Goal: Task Accomplishment & Management: Manage account settings

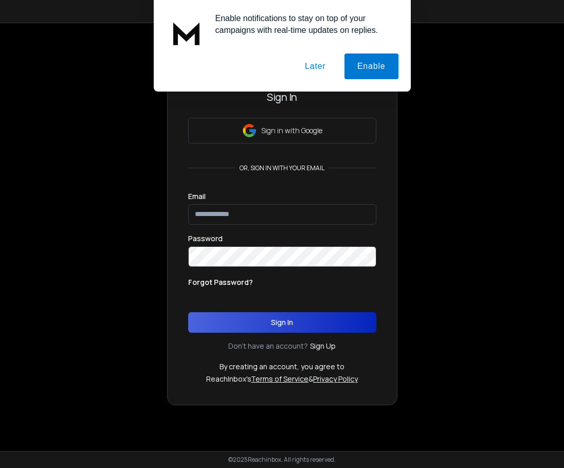
click at [340, 209] on input "email" at bounding box center [282, 214] width 188 height 21
type input "**********"
click at [188, 312] on button "Sign In" at bounding box center [282, 322] width 188 height 21
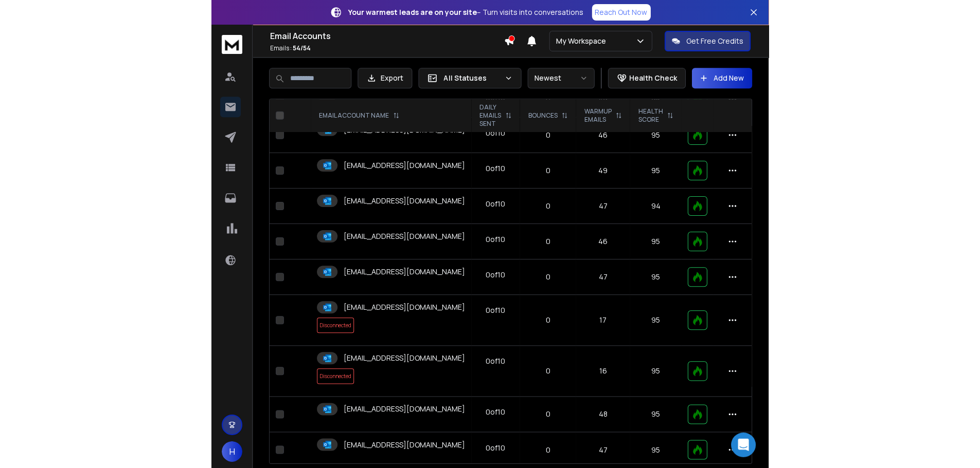
scroll to position [366, 0]
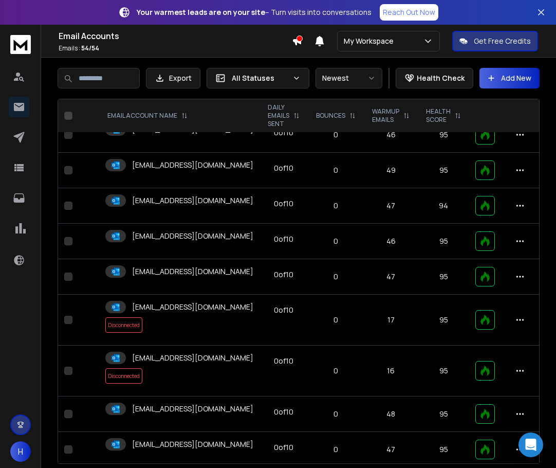
click at [368, 224] on td "46" at bounding box center [391, 241] width 54 height 35
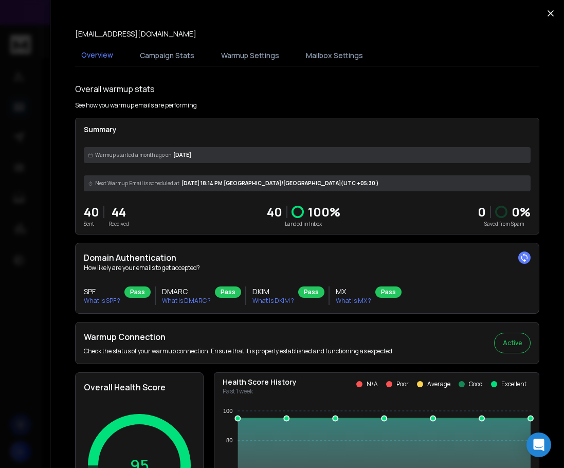
click at [550, 14] on icon "button" at bounding box center [551, 13] width 10 height 10
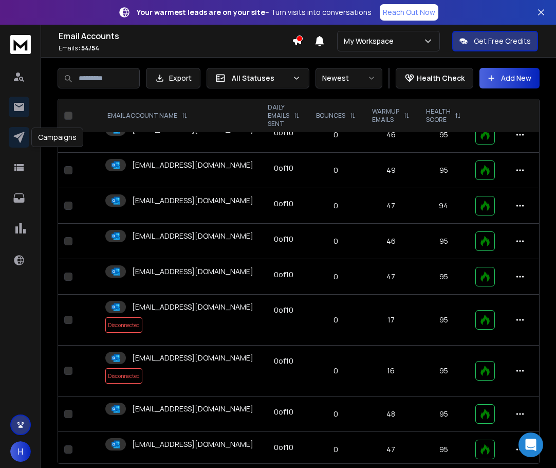
click at [21, 134] on icon at bounding box center [18, 137] width 11 height 11
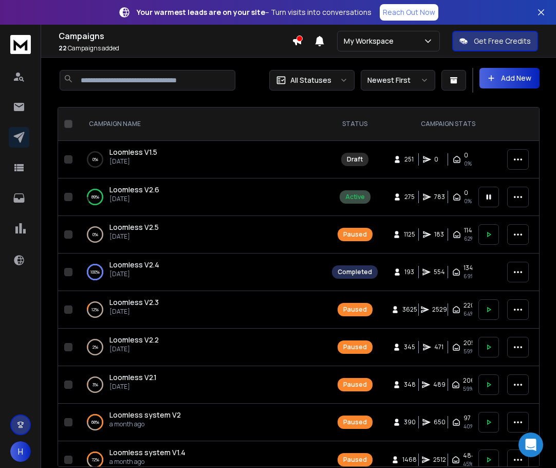
click at [122, 153] on span "Loomless V1.5" at bounding box center [134, 152] width 48 height 10
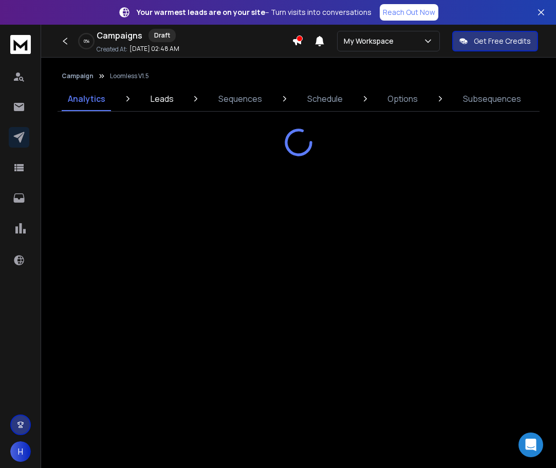
click at [151, 83] on div "Campaign Loomless V1.5 Analytics Leads Sequences Schedule Options Subsequences" at bounding box center [299, 90] width 482 height 44
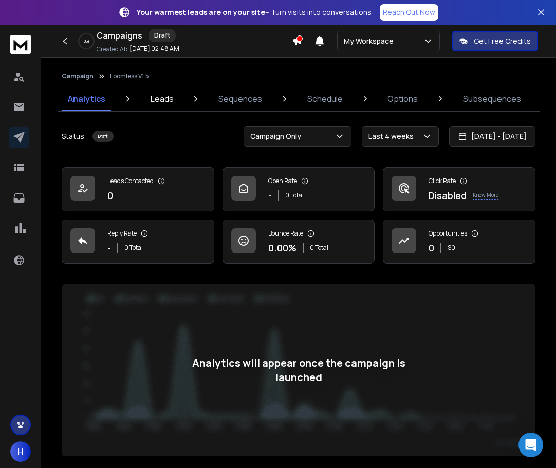
click at [157, 102] on p "Leads" at bounding box center [162, 99] width 23 height 12
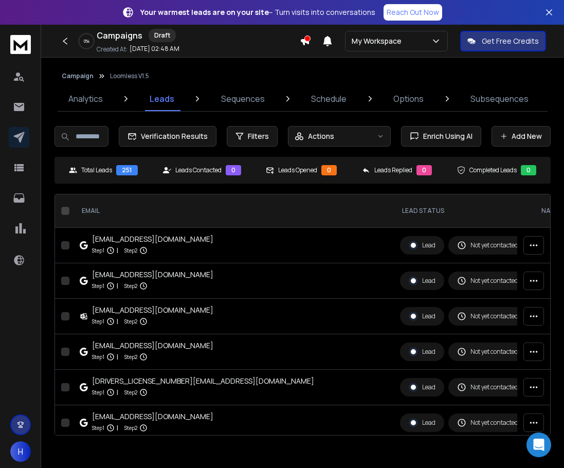
click at [64, 215] on th at bounding box center [64, 210] width 19 height 33
click at [49, 260] on div "Select all 251" at bounding box center [68, 261] width 60 height 8
click at [44, 260] on button "Select this Page" at bounding box center [42, 261] width 8 height 8
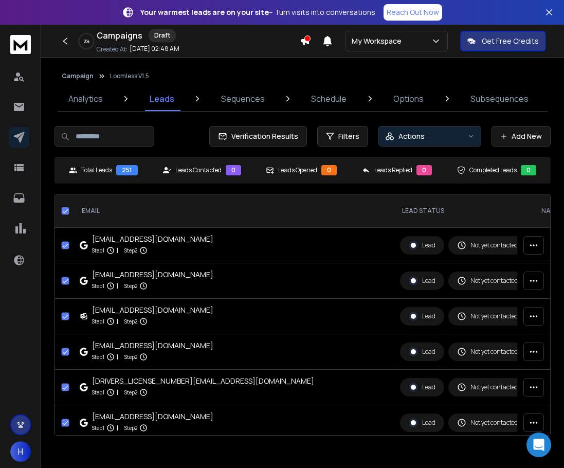
click at [444, 135] on div "Actions" at bounding box center [424, 136] width 78 height 10
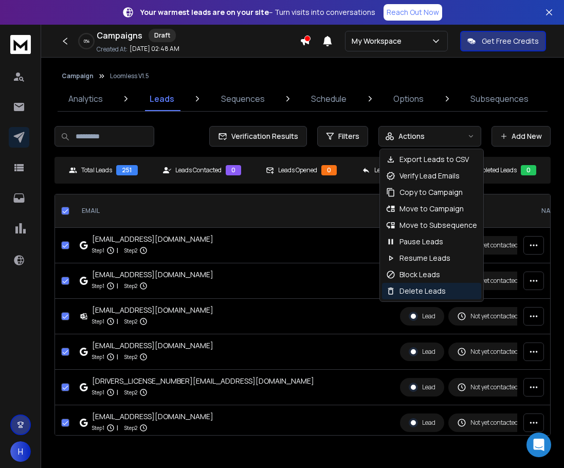
click at [441, 287] on p "Delete Leads" at bounding box center [423, 291] width 46 height 10
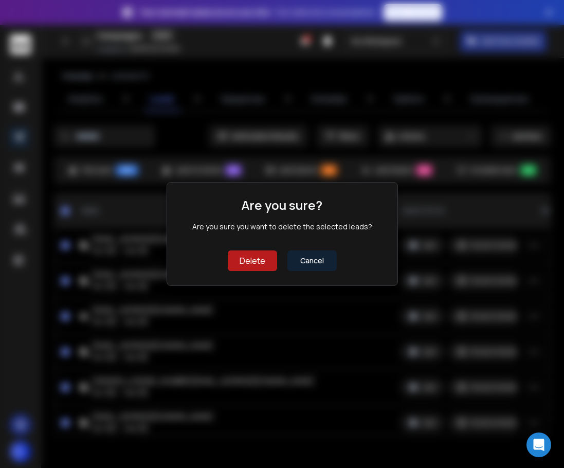
click at [250, 258] on button "Delete" at bounding box center [252, 260] width 49 height 21
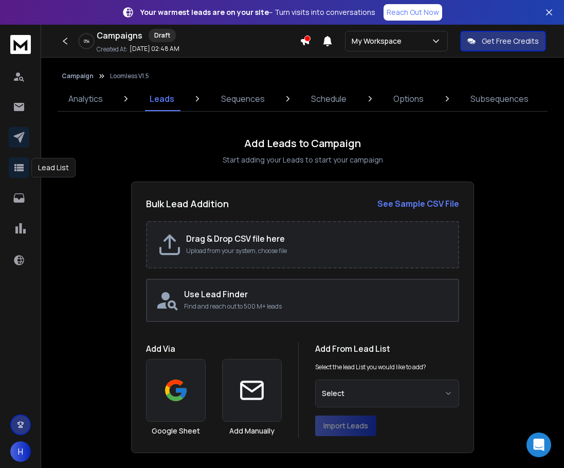
click at [21, 160] on link at bounding box center [19, 167] width 21 height 21
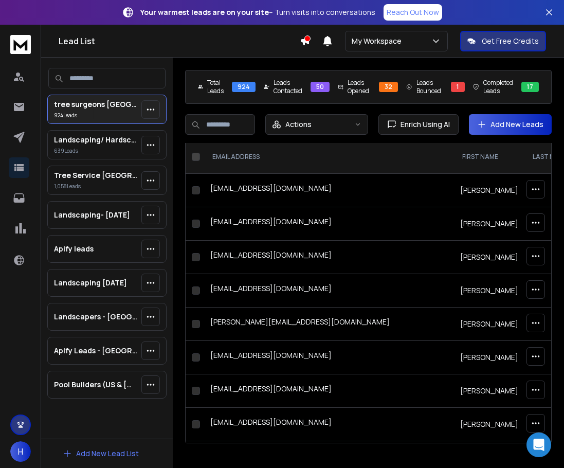
click at [97, 136] on p "Landscaping/ Hardscape USA" at bounding box center [95, 140] width 83 height 10
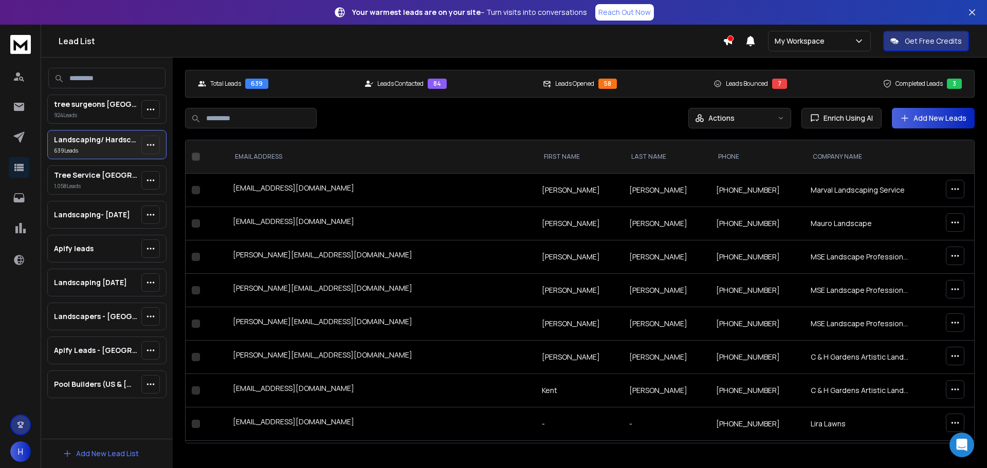
click at [154, 143] on icon "button" at bounding box center [150, 144] width 9 height 9
click at [137, 167] on p "Edit List Name" at bounding box center [124, 167] width 49 height 10
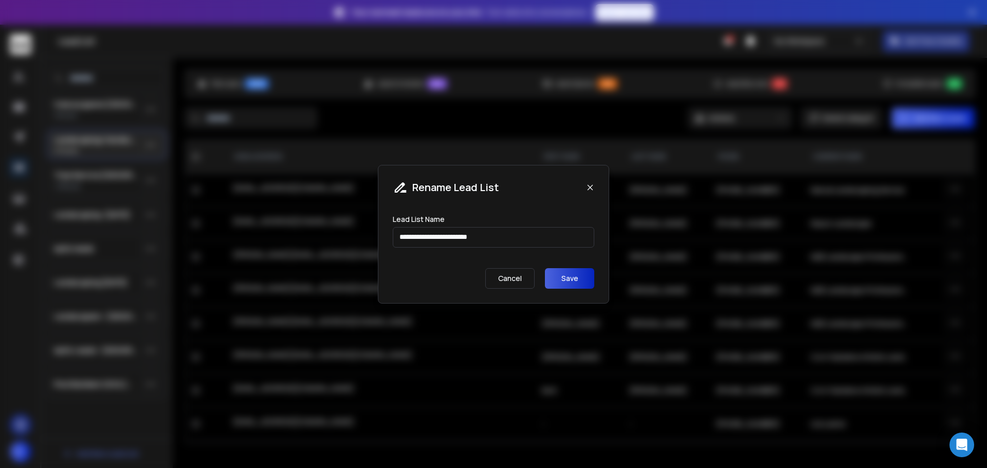
click at [564, 188] on icon at bounding box center [591, 188] width 6 height 6
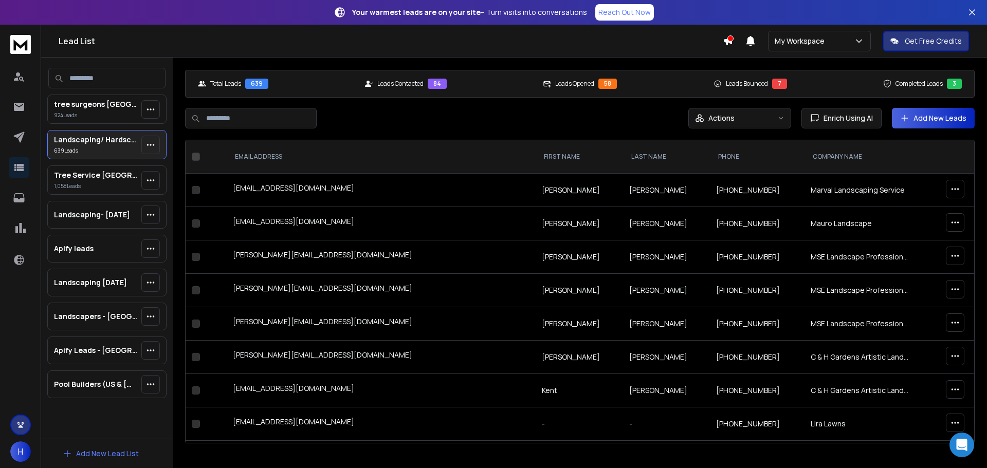
click at [564, 123] on button "Add New Leads" at bounding box center [933, 118] width 83 height 21
click at [406, 122] on div "Actions Enrich Using AI Add New Leads" at bounding box center [580, 118] width 790 height 21
click at [97, 455] on button "Add New Lead List" at bounding box center [101, 454] width 93 height 21
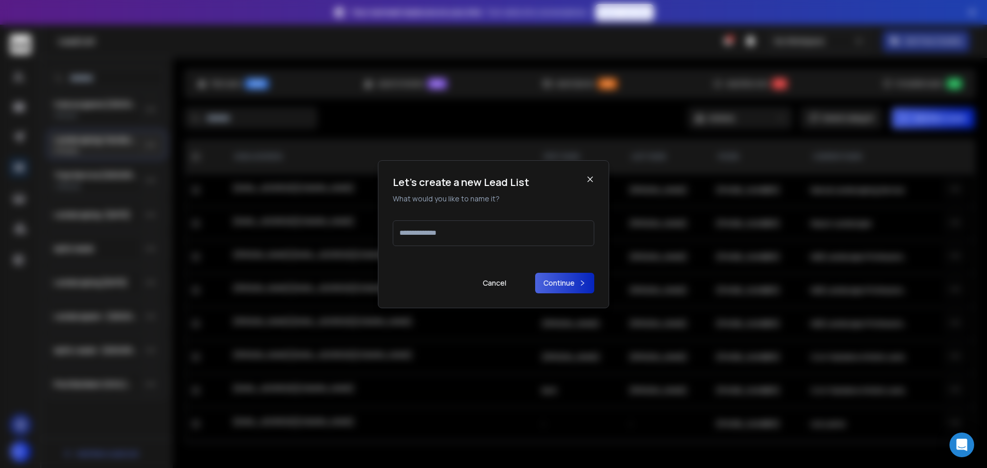
click at [443, 238] on input at bounding box center [494, 234] width 202 height 26
type input "**********"
click at [553, 283] on button "Continue" at bounding box center [564, 283] width 59 height 21
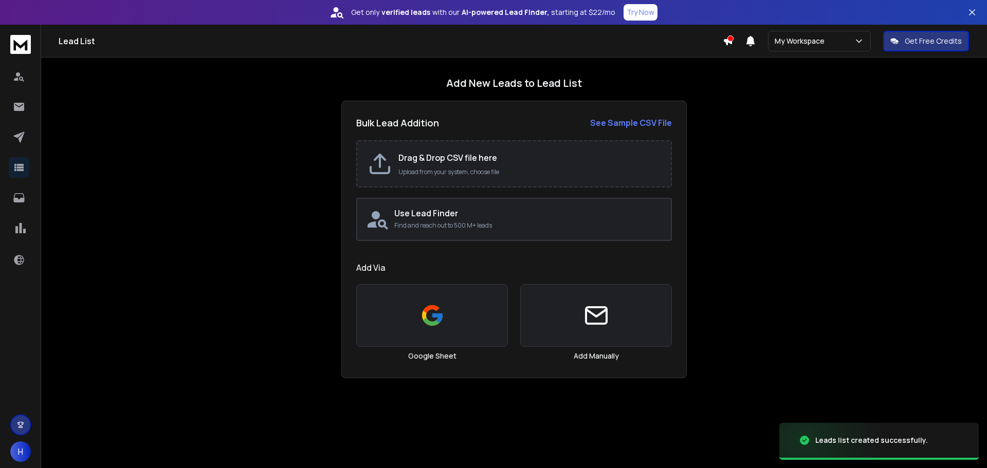
click at [484, 160] on h2 "Drag & Drop CSV file here" at bounding box center [530, 158] width 262 height 12
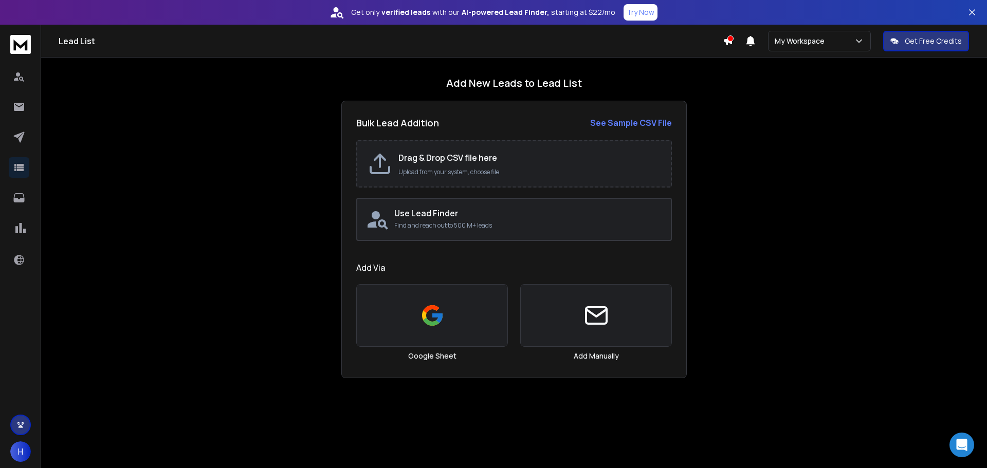
click at [440, 152] on h2 "Drag & Drop CSV file here" at bounding box center [530, 158] width 262 height 12
type input "**********"
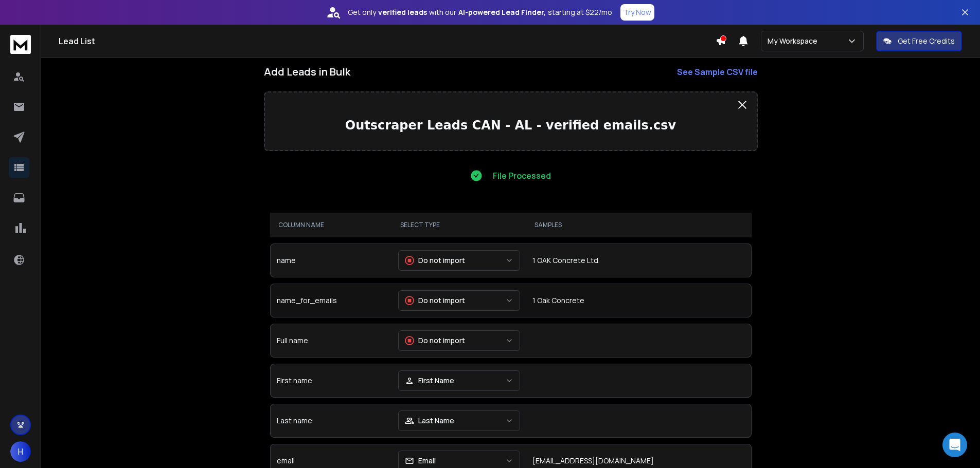
scroll to position [73, 0]
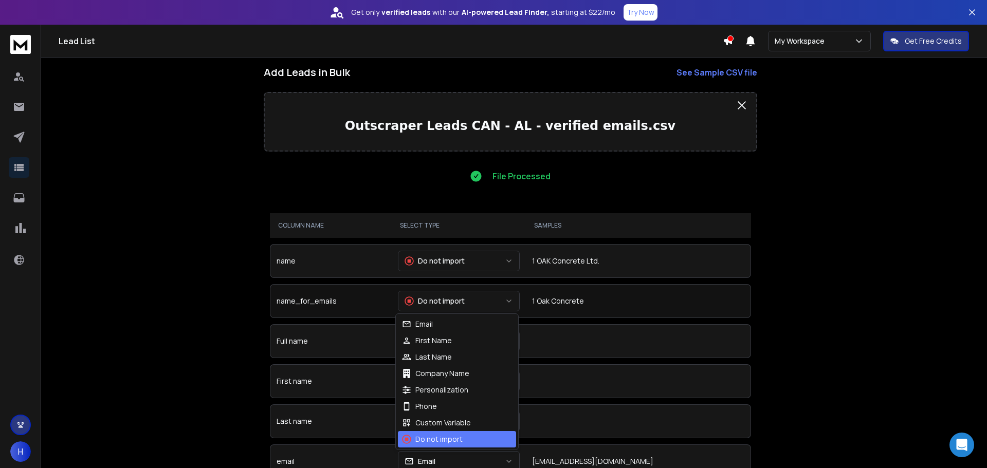
click at [502, 302] on button "Do not import" at bounding box center [459, 301] width 122 height 21
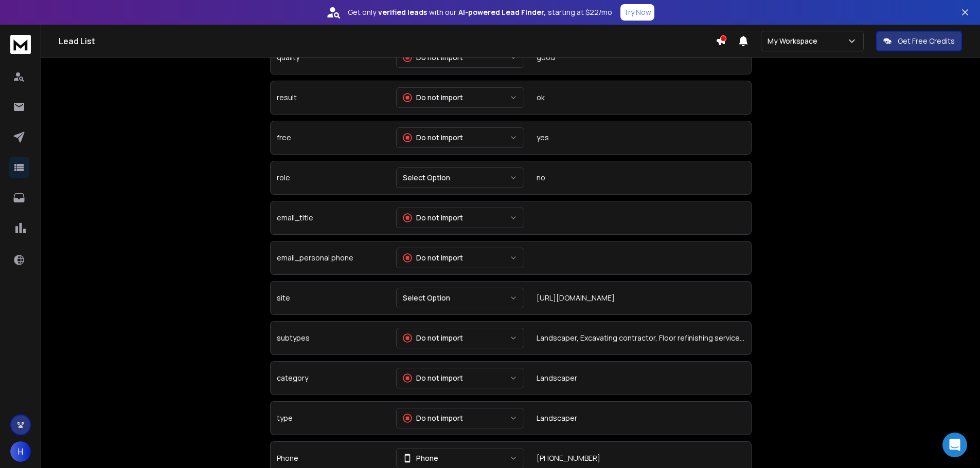
scroll to position [517, 0]
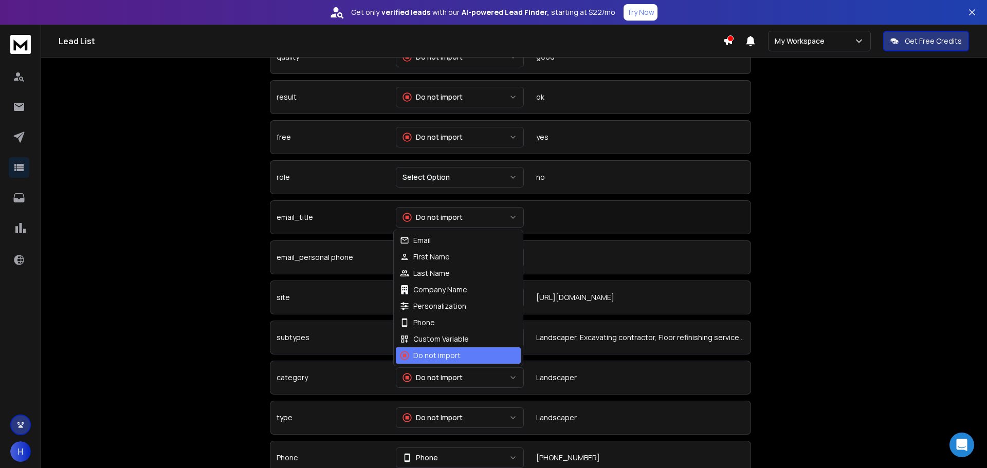
click at [483, 219] on button "Do not import" at bounding box center [460, 217] width 129 height 21
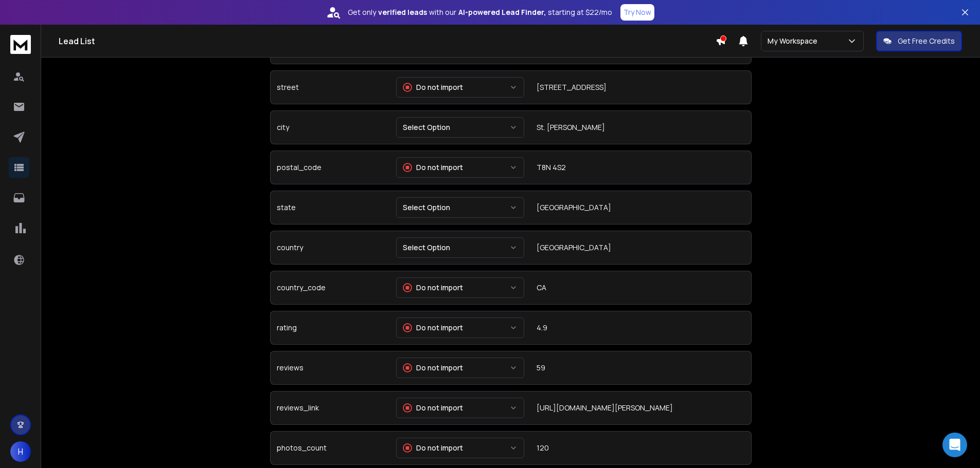
scroll to position [1009, 0]
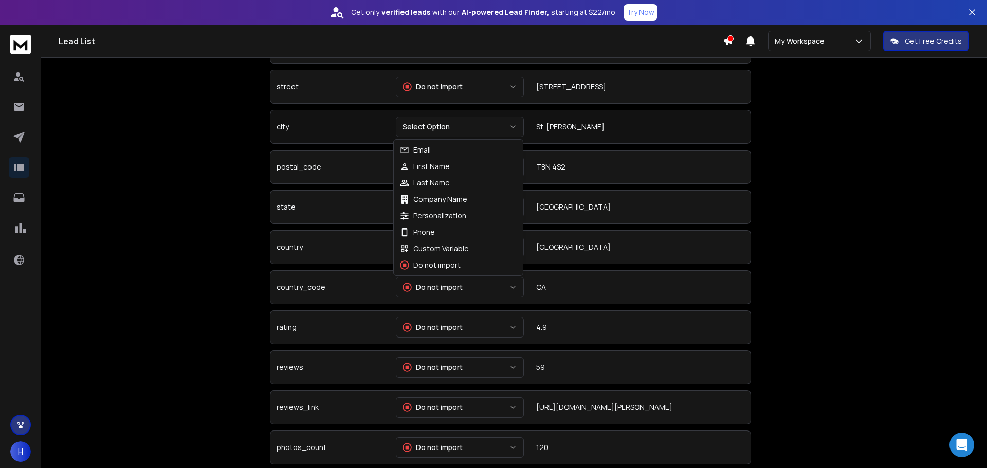
click at [471, 130] on button "Select Option" at bounding box center [460, 127] width 129 height 21
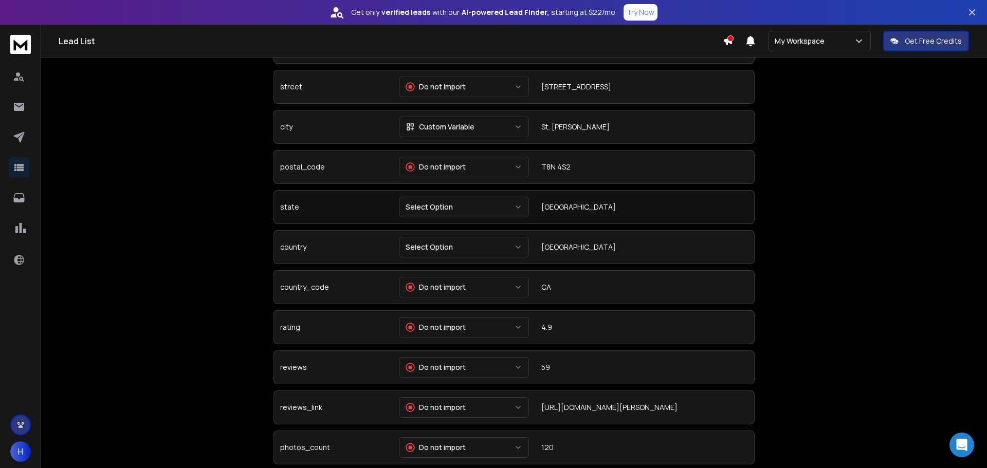
click at [468, 211] on button "Select Option" at bounding box center [464, 207] width 130 height 21
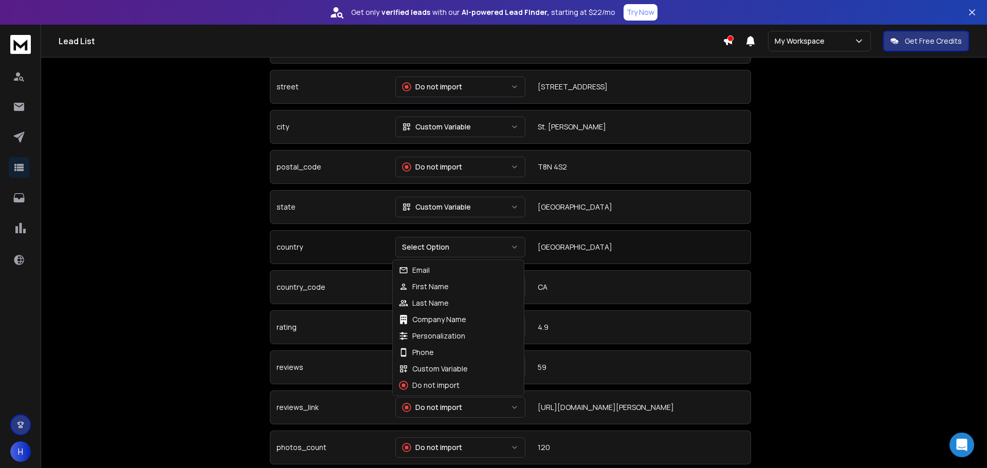
click at [439, 245] on button "Select Option" at bounding box center [460, 247] width 130 height 21
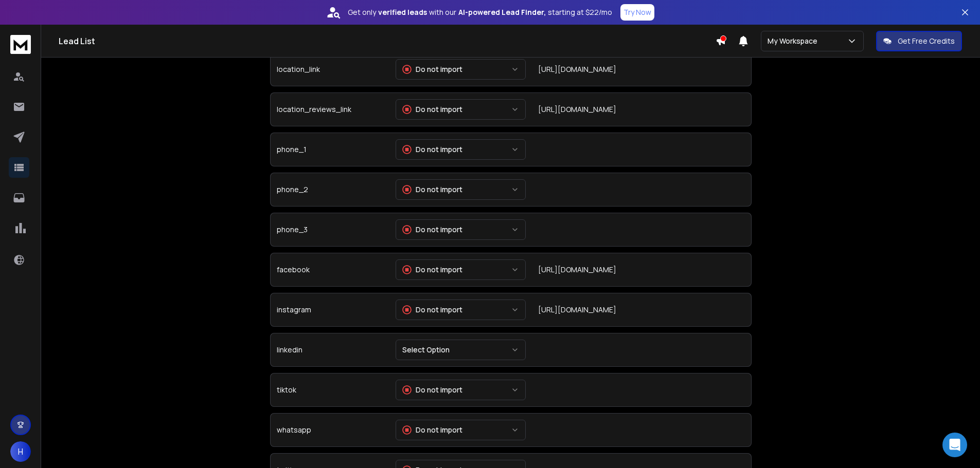
scroll to position [1547, 0]
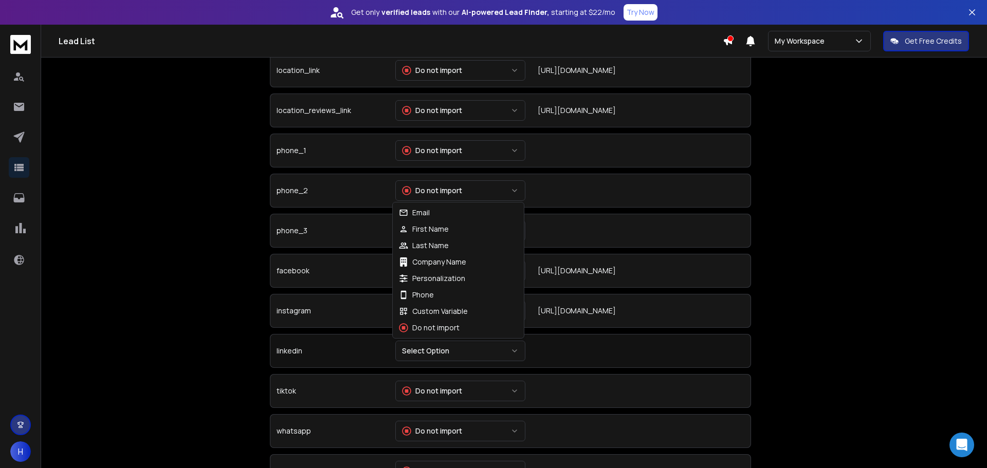
click at [426, 354] on button "Select Option" at bounding box center [460, 351] width 130 height 21
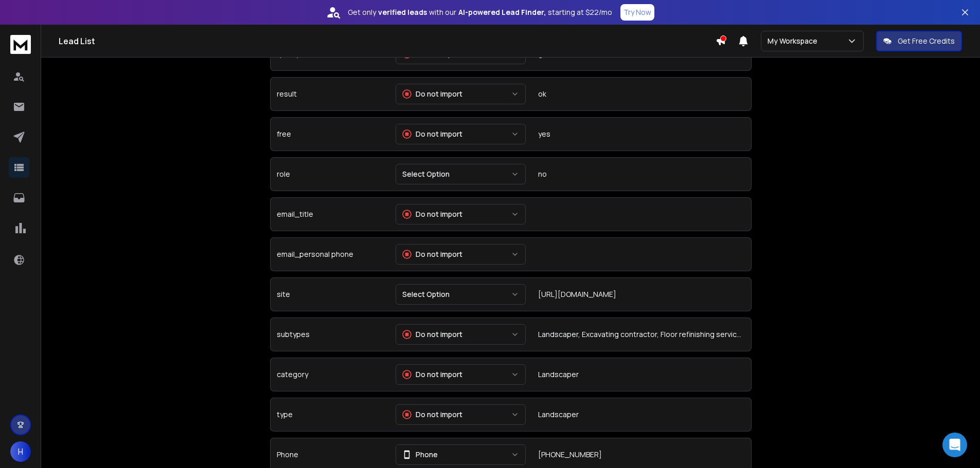
scroll to position [520, 0]
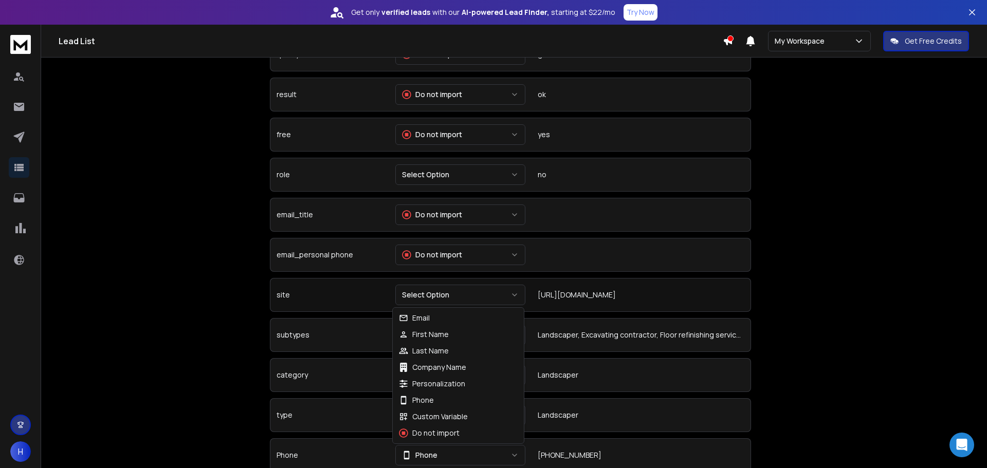
click at [441, 300] on button "Select Option" at bounding box center [460, 295] width 130 height 21
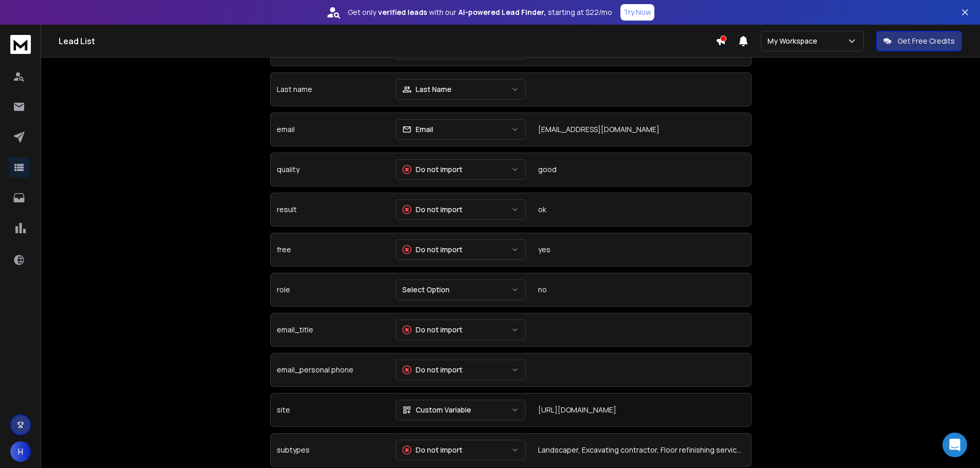
scroll to position [402, 0]
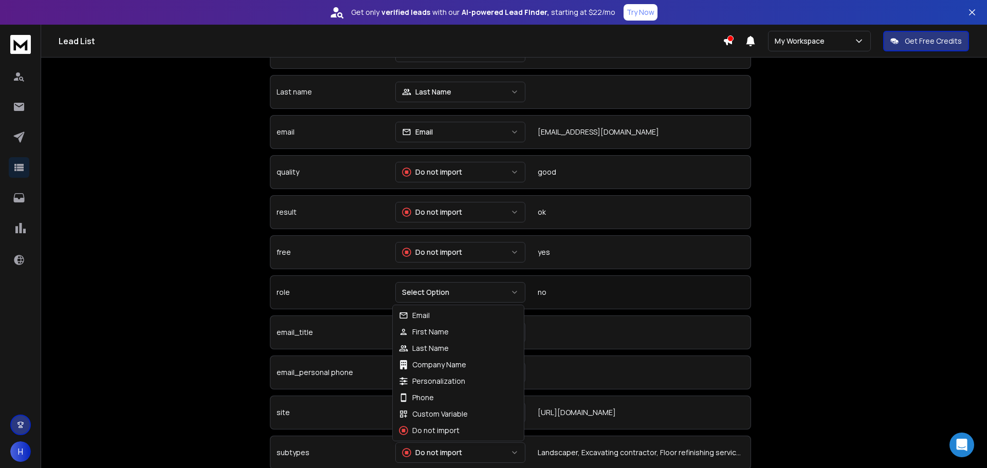
click at [433, 296] on button "Select Option" at bounding box center [460, 292] width 130 height 21
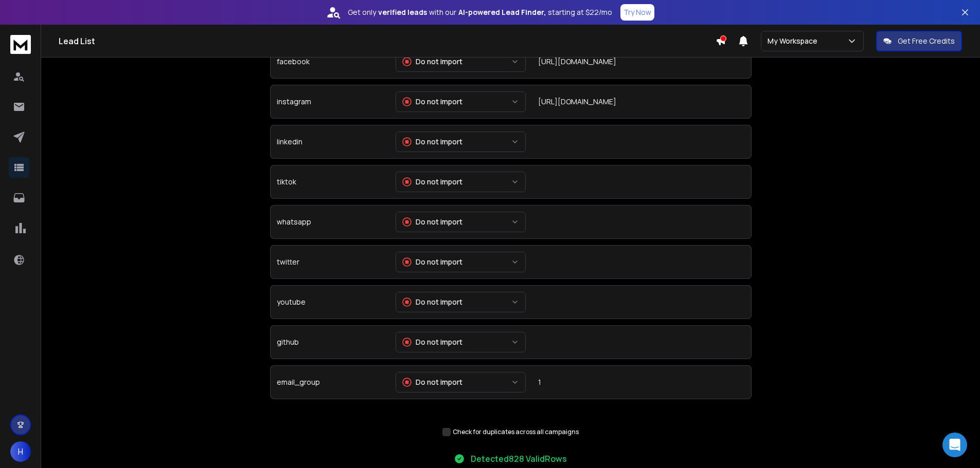
scroll to position [1817, 0]
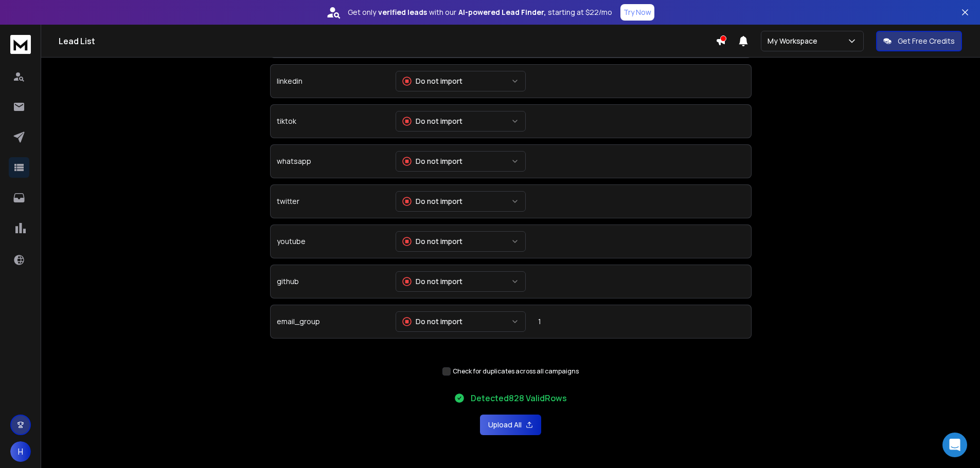
click at [506, 425] on button "Upload All" at bounding box center [510, 425] width 61 height 21
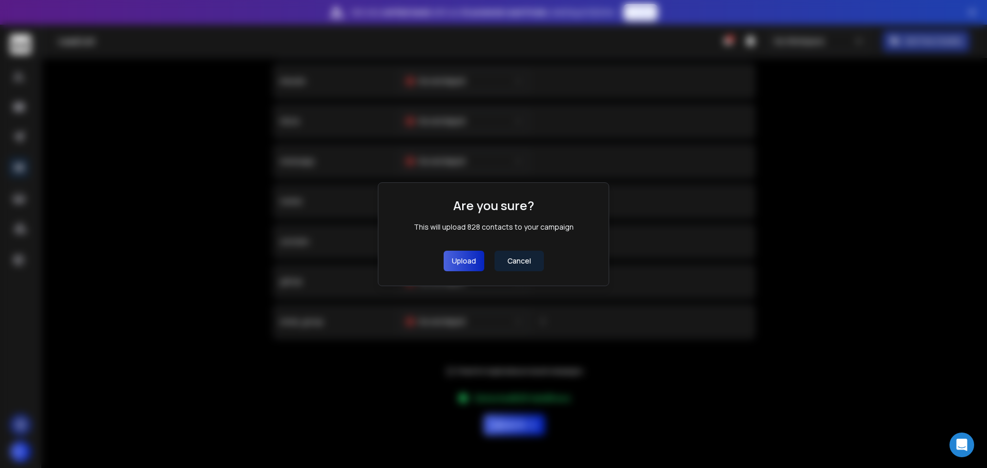
click at [464, 262] on button "Upload" at bounding box center [464, 261] width 41 height 21
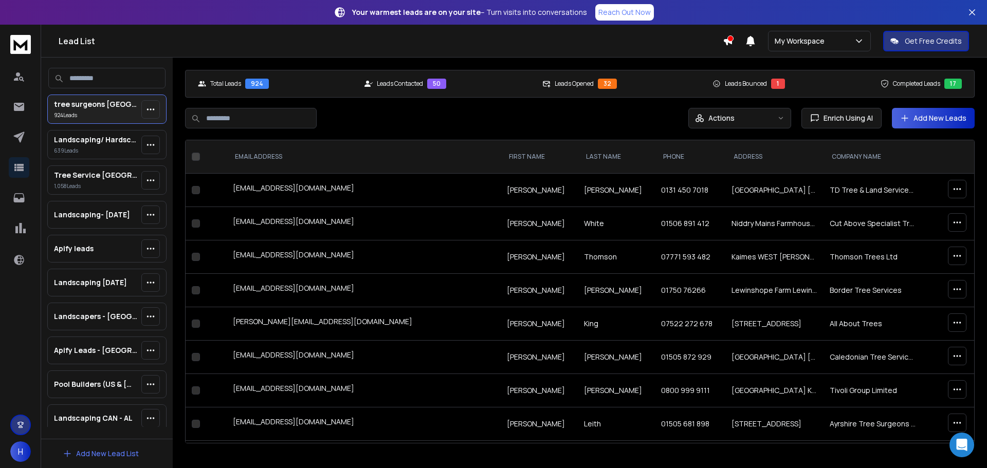
scroll to position [13, 0]
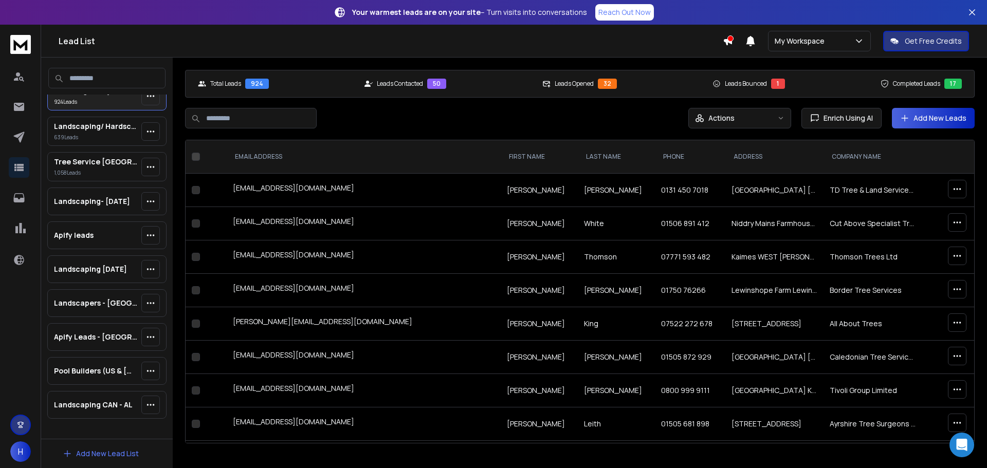
click at [96, 404] on p "Landscaping CAN - AL" at bounding box center [93, 405] width 79 height 10
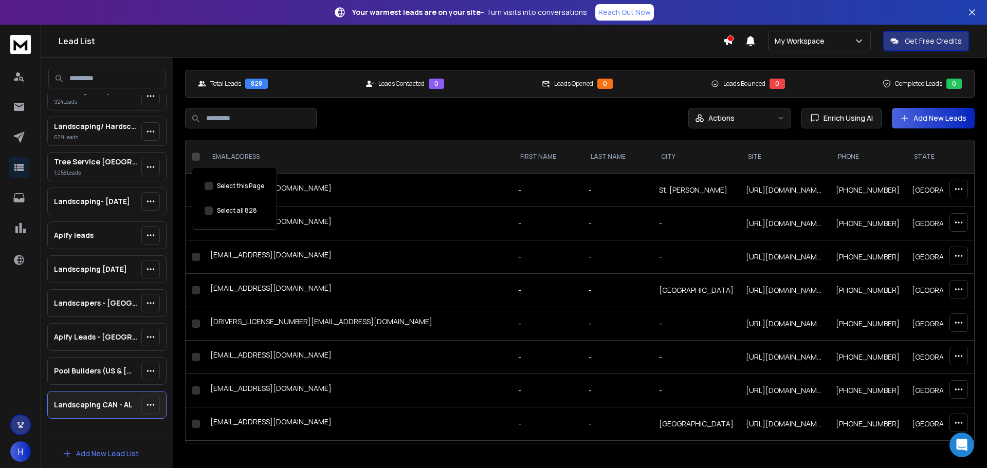
click at [209, 210] on button "Select this Page" at bounding box center [209, 211] width 8 height 8
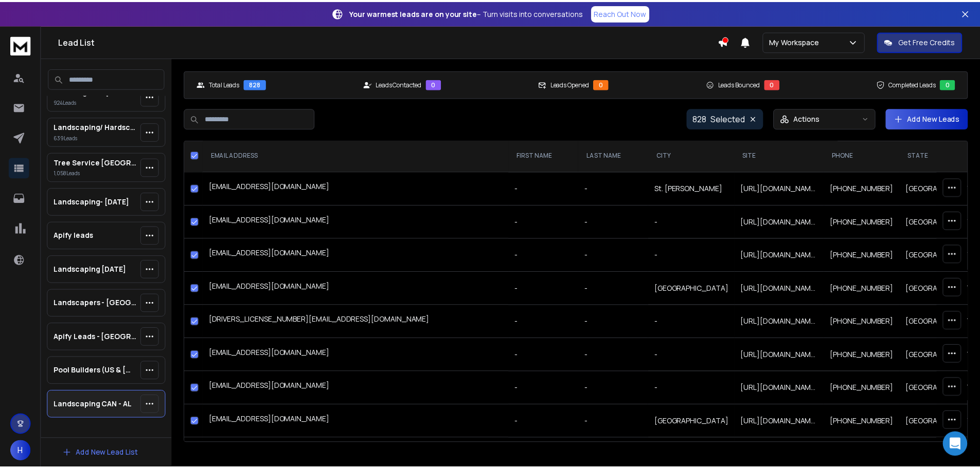
scroll to position [0, 0]
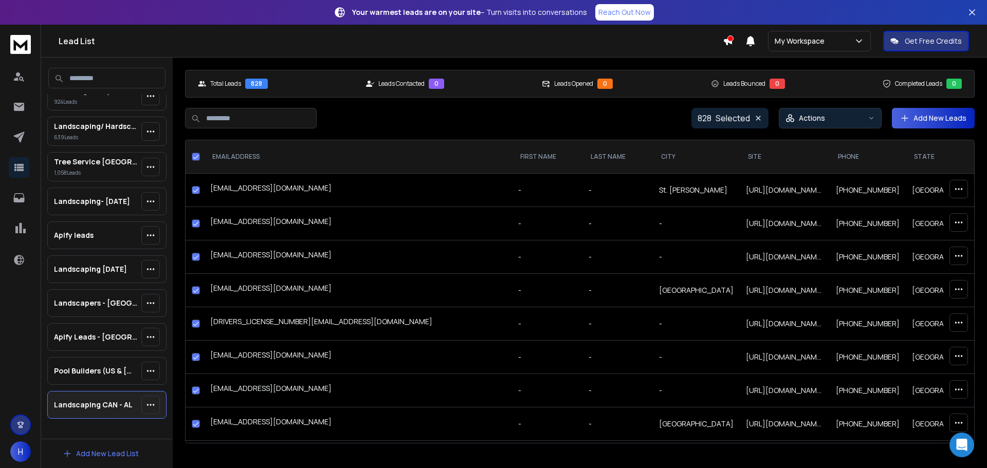
click at [564, 121] on icon "button" at bounding box center [871, 118] width 7 height 8
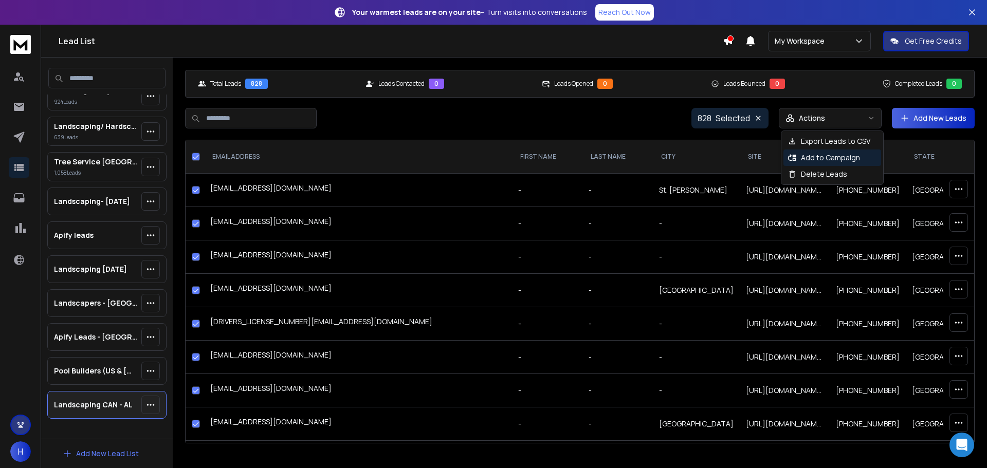
click at [564, 159] on p "Add to Campaign" at bounding box center [830, 158] width 59 height 10
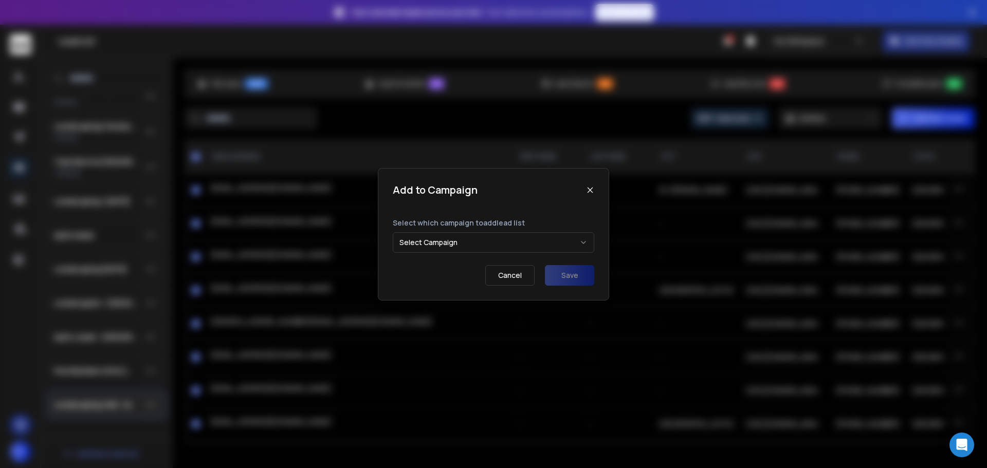
click at [528, 237] on button "Select Campaign" at bounding box center [494, 242] width 202 height 21
click at [564, 273] on button "Save" at bounding box center [569, 275] width 49 height 21
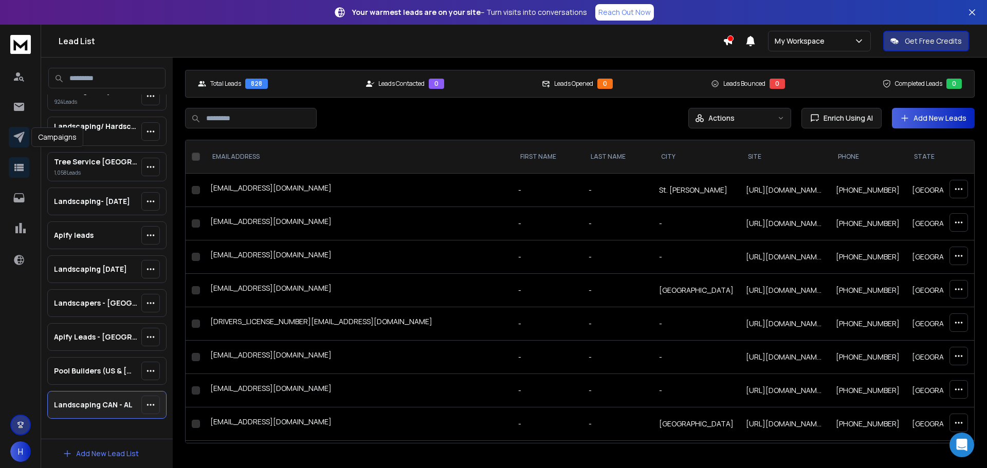
click at [21, 136] on icon at bounding box center [18, 137] width 11 height 11
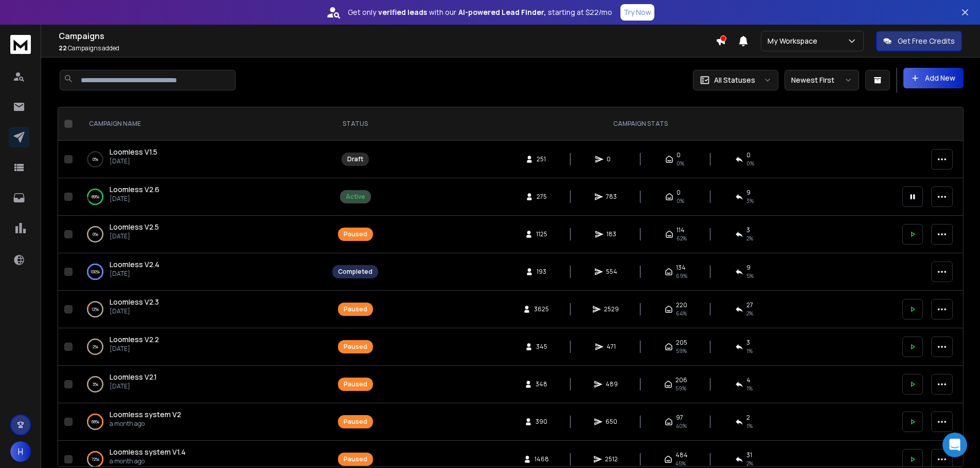
click at [145, 152] on span "Loomless V1.5" at bounding box center [134, 152] width 48 height 10
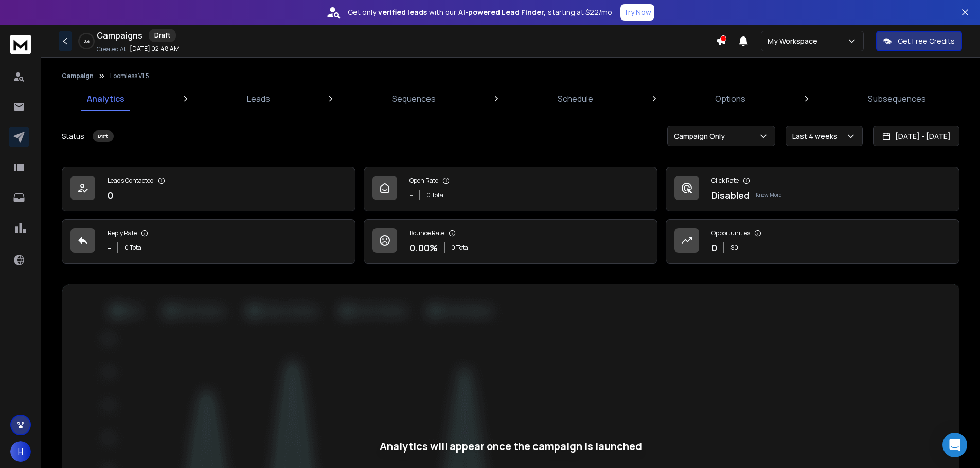
click at [65, 41] on icon at bounding box center [65, 41] width 9 height 9
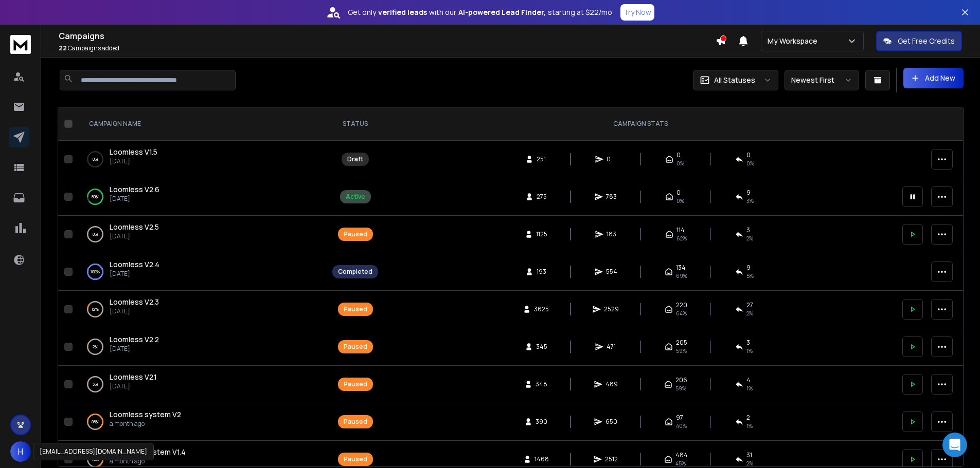
click at [20, 455] on span "H" at bounding box center [20, 452] width 21 height 21
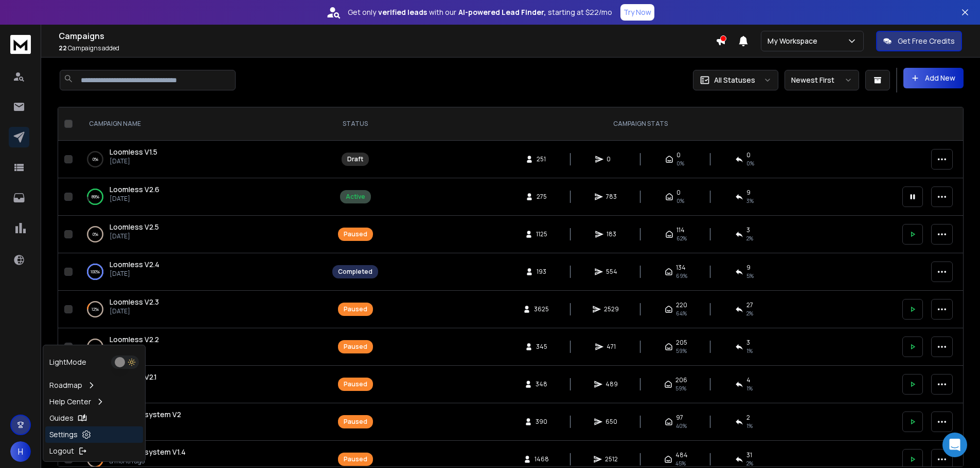
click at [89, 432] on icon at bounding box center [87, 435] width 8 height 8
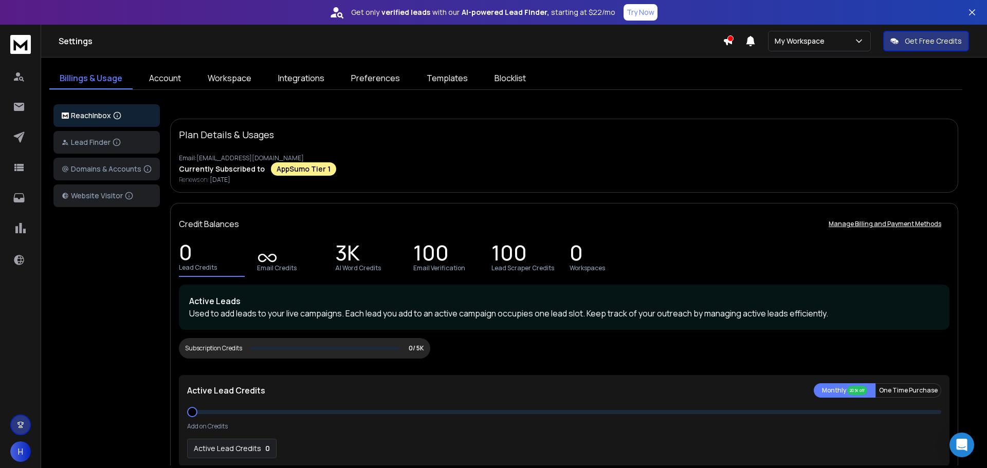
scroll to position [18, 0]
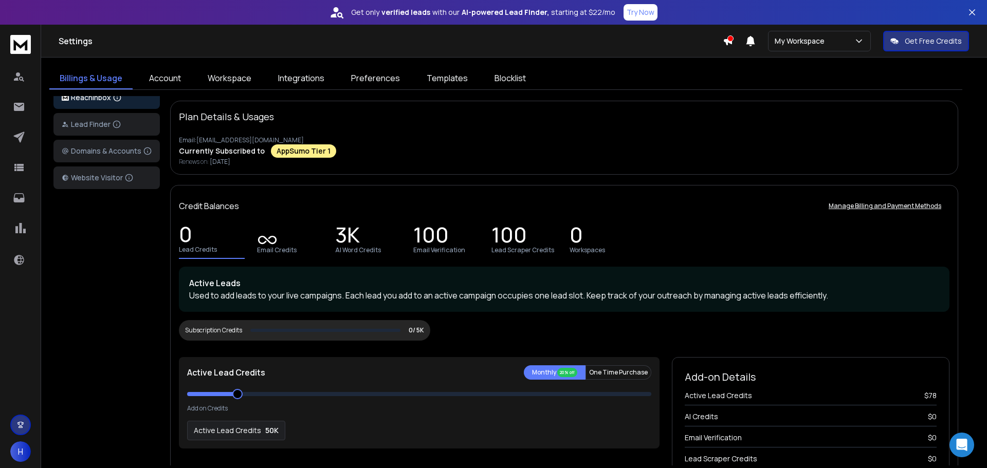
click at [243, 392] on span at bounding box center [237, 394] width 10 height 10
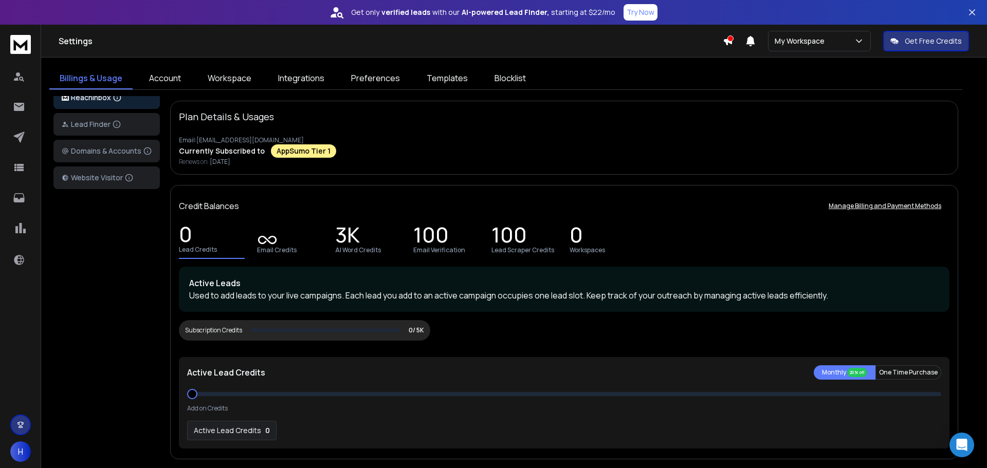
click at [187, 392] on span at bounding box center [187, 394] width 0 height 4
click at [17, 139] on icon at bounding box center [19, 137] width 12 height 12
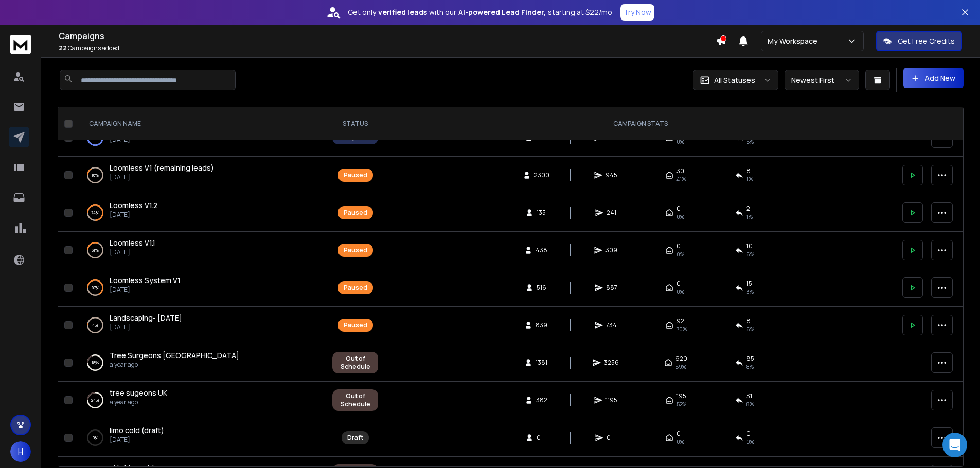
scroll to position [433, 0]
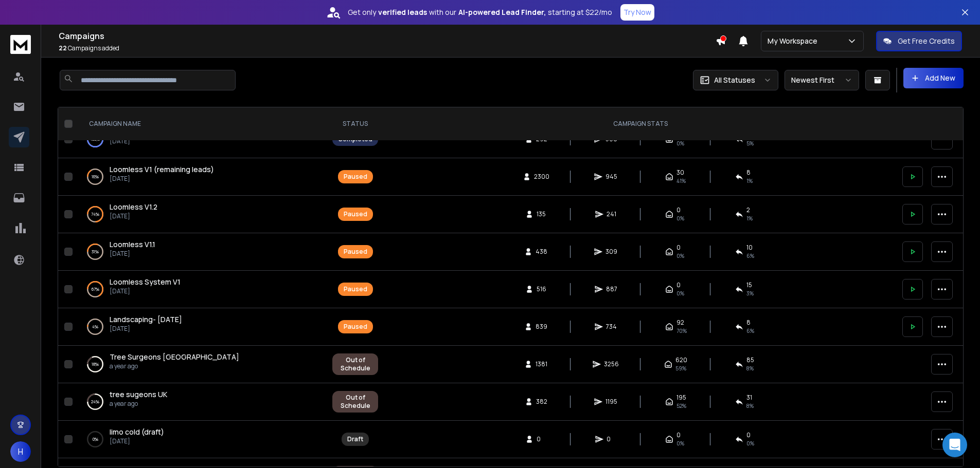
click at [183, 283] on div "67 % Loomless System V1 7 months ago" at bounding box center [201, 289] width 229 height 25
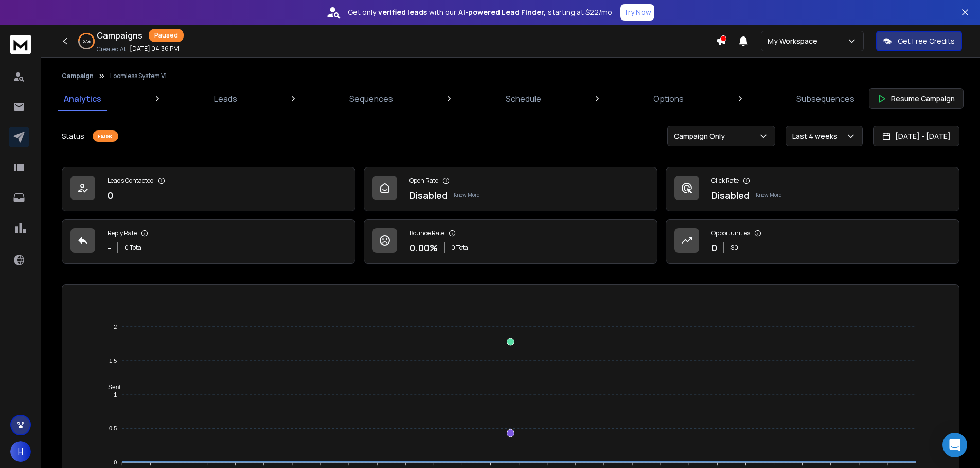
click at [70, 79] on button "Campaign" at bounding box center [78, 76] width 32 height 8
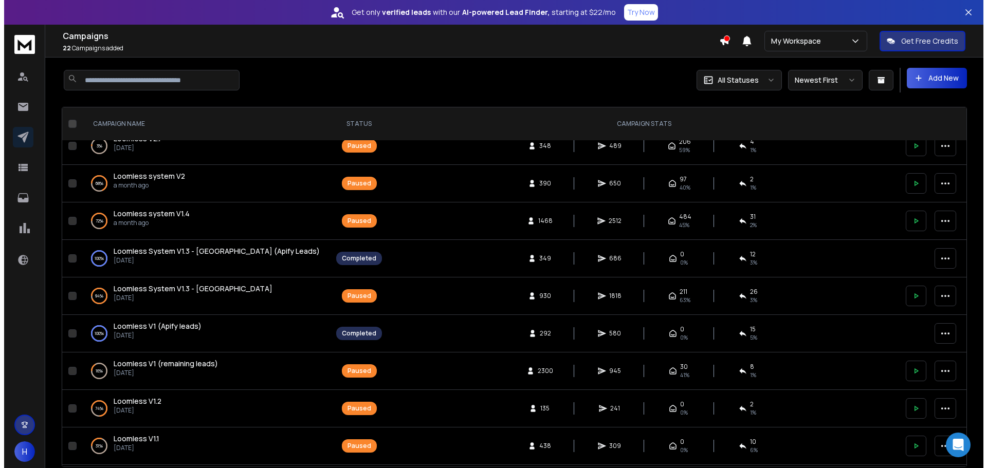
scroll to position [239, 0]
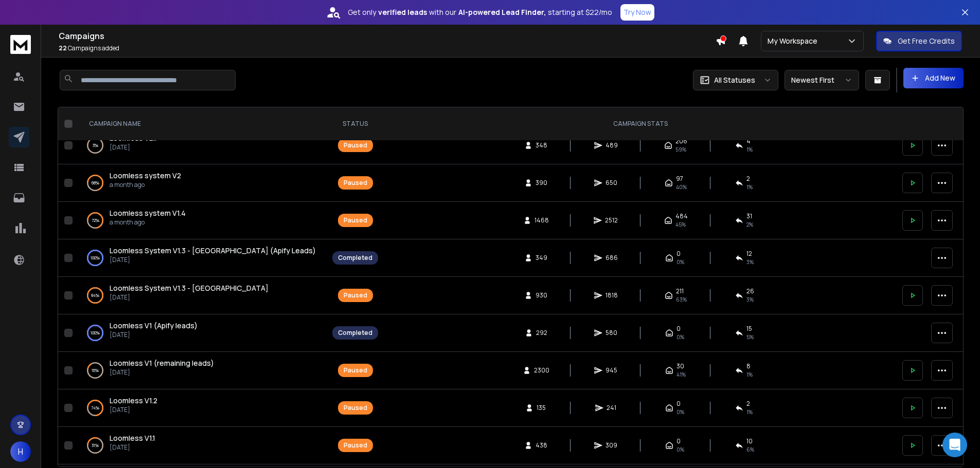
click at [202, 251] on span "Loomless System V1.3 - UK (Apify Leads)" at bounding box center [213, 251] width 206 height 10
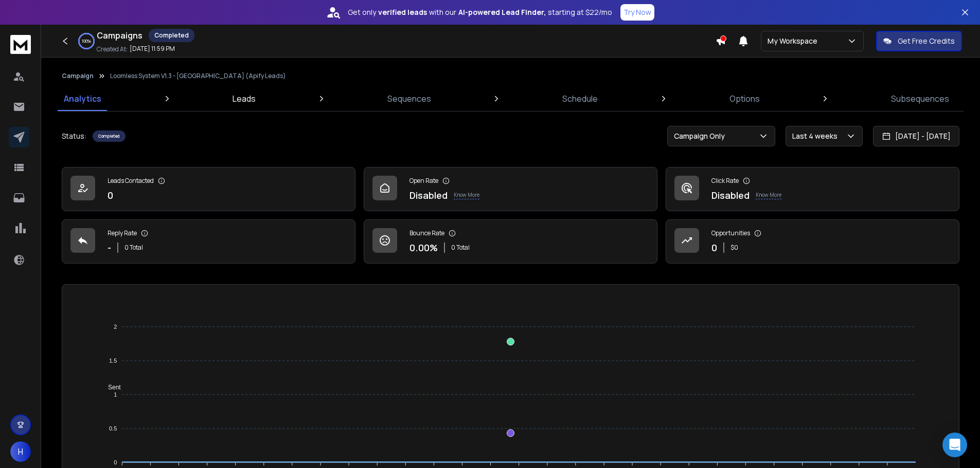
click at [221, 95] on div "Analytics Leads Sequences Schedule Options Subsequences" at bounding box center [506, 98] width 897 height 25
click at [244, 97] on p "Leads" at bounding box center [243, 99] width 23 height 12
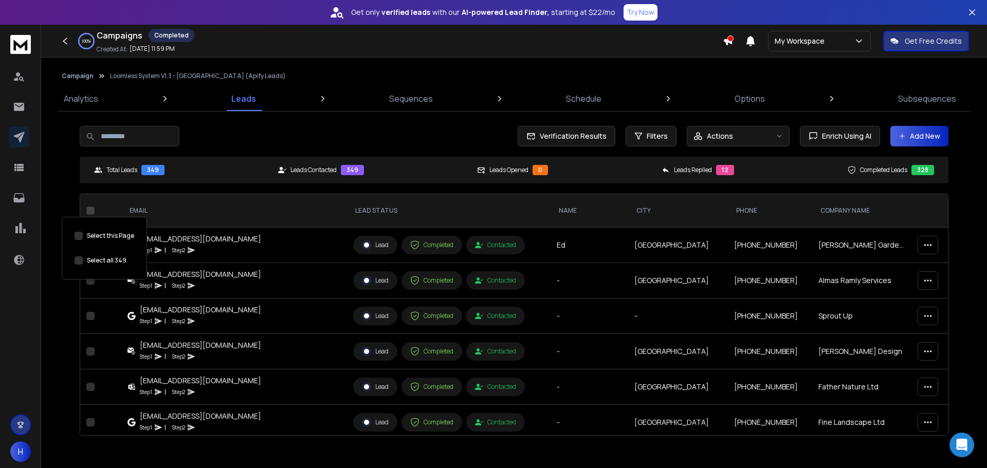
click at [80, 236] on button "Select this Page" at bounding box center [79, 236] width 8 height 8
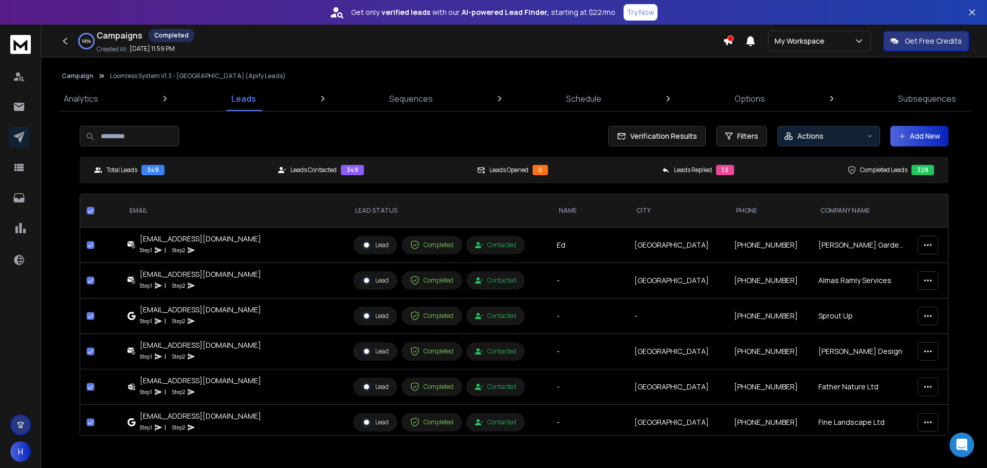
click at [819, 144] on button "Actions" at bounding box center [828, 136] width 103 height 21
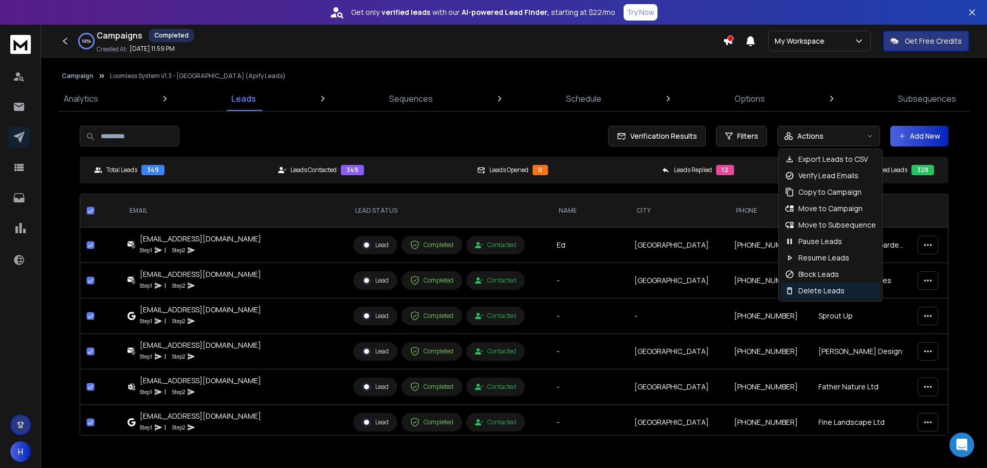
click at [810, 295] on p "Delete Leads" at bounding box center [822, 291] width 46 height 10
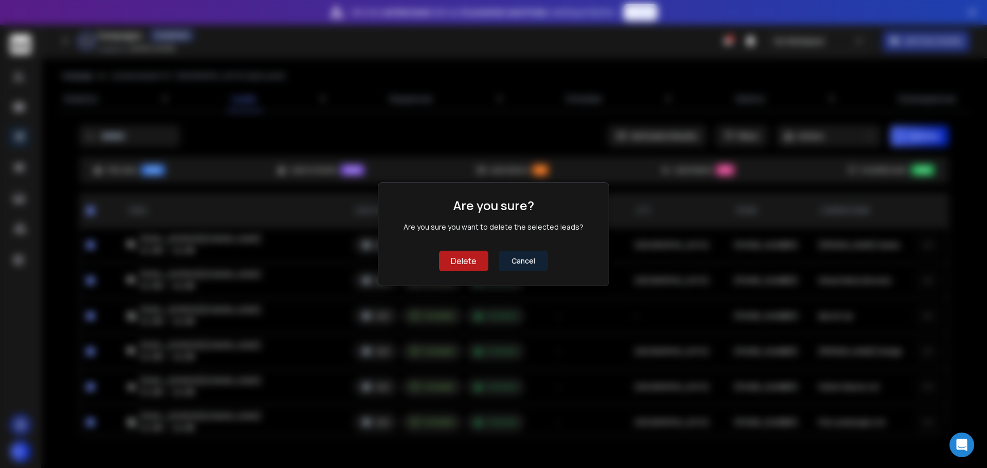
click at [477, 258] on button "Delete" at bounding box center [463, 261] width 49 height 21
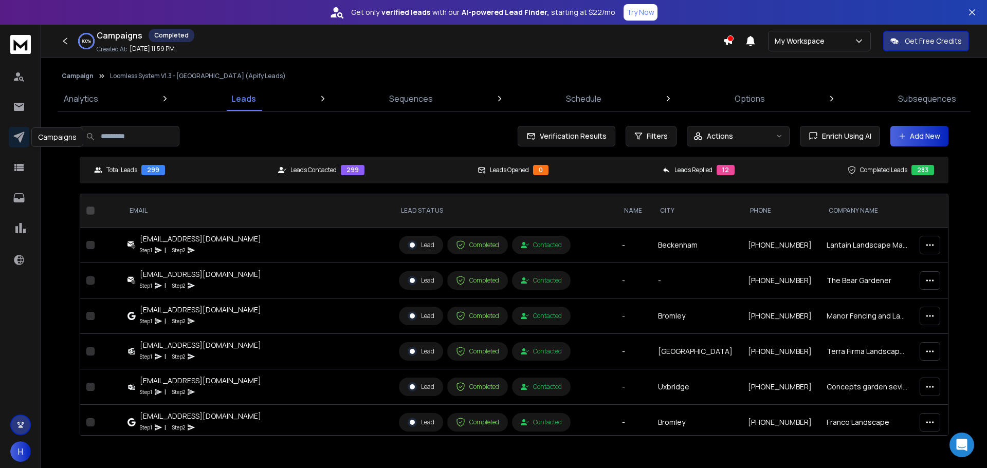
click at [23, 136] on icon at bounding box center [18, 137] width 11 height 11
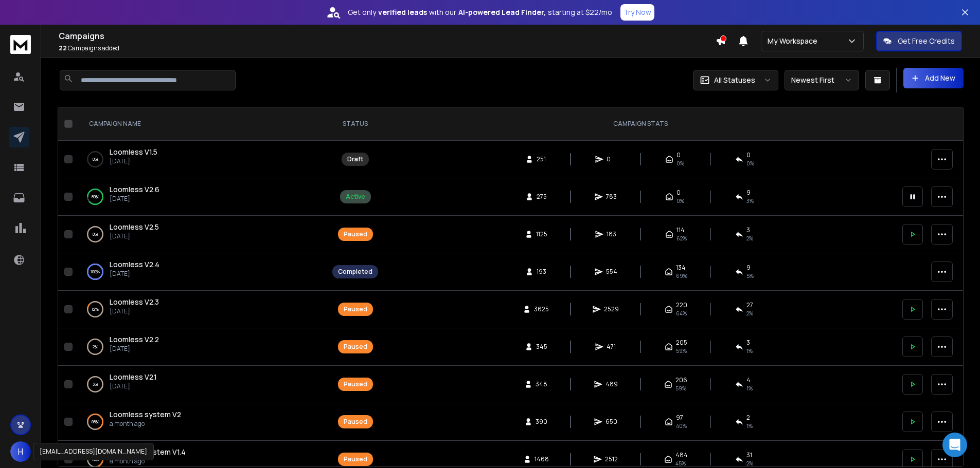
click at [19, 456] on span "H" at bounding box center [20, 452] width 21 height 21
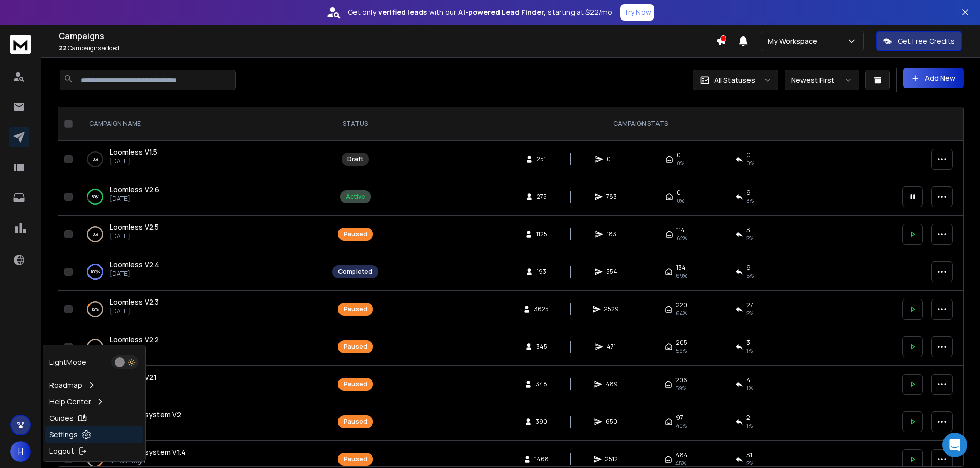
click at [82, 433] on icon at bounding box center [86, 434] width 9 height 9
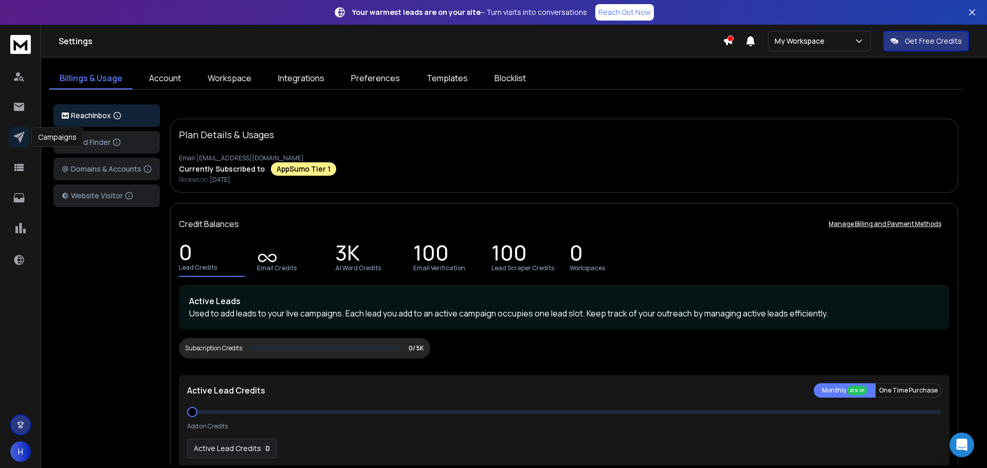
click at [16, 135] on icon at bounding box center [18, 137] width 11 height 11
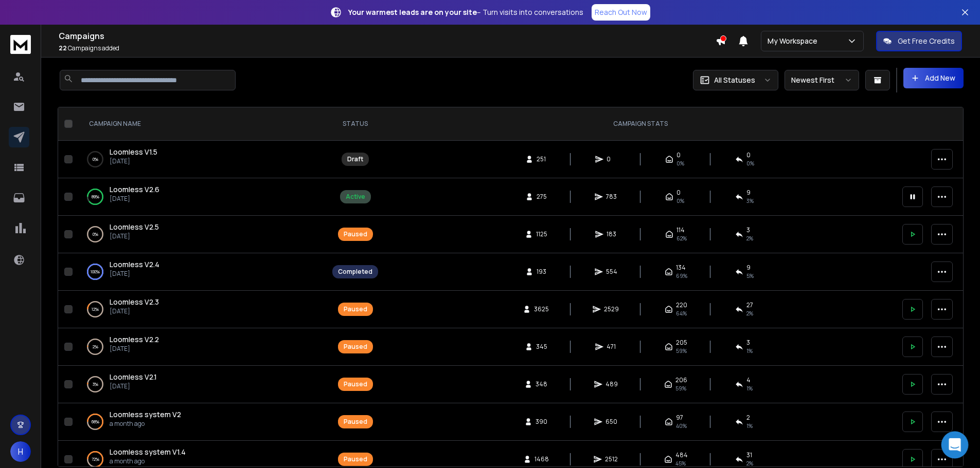
click at [953, 450] on icon "Open Intercom Messenger" at bounding box center [954, 445] width 13 height 13
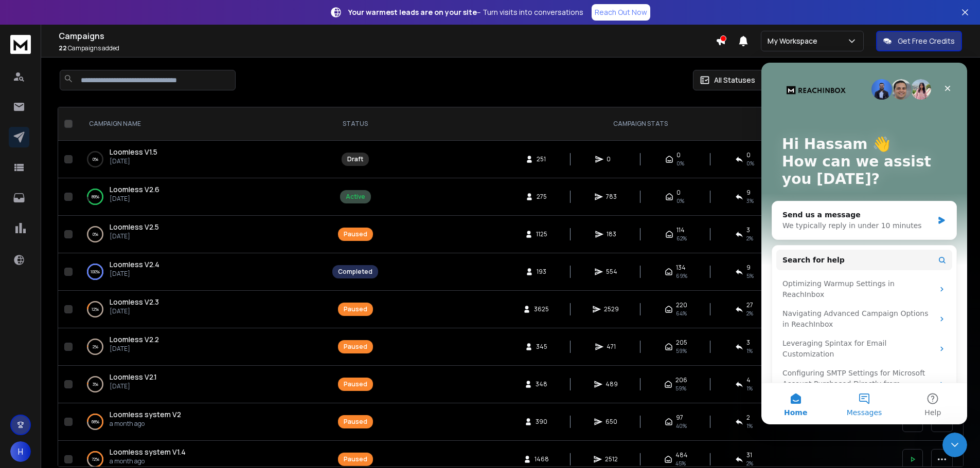
click at [865, 401] on button "Messages" at bounding box center [863, 404] width 68 height 41
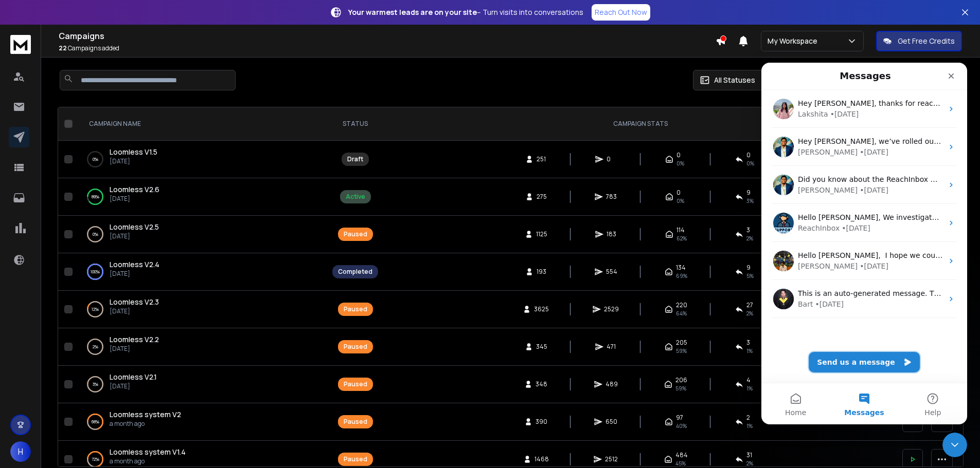
click at [868, 361] on button "Send us a message" at bounding box center [863, 362] width 111 height 21
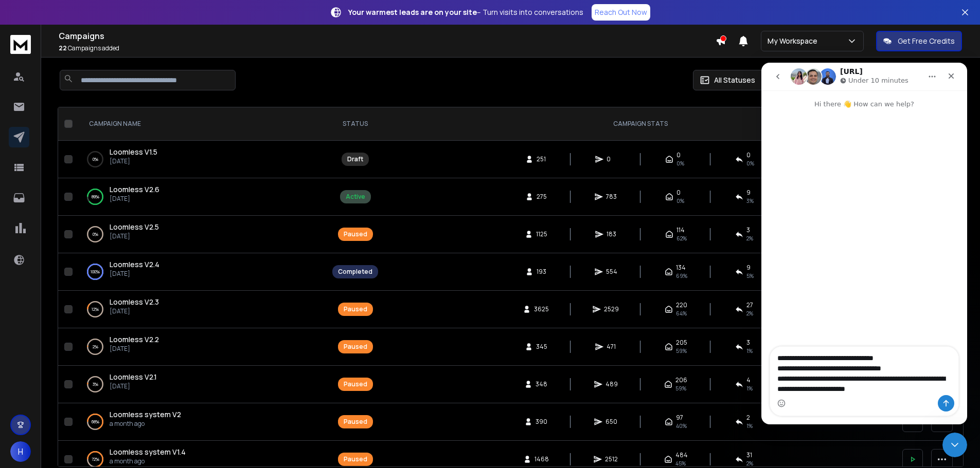
click at [872, 359] on textarea "**********" at bounding box center [864, 371] width 188 height 48
click at [830, 368] on textarea "**********" at bounding box center [864, 371] width 188 height 48
click at [828, 367] on textarea "**********" at bounding box center [864, 371] width 188 height 48
click at [924, 361] on textarea "**********" at bounding box center [864, 371] width 188 height 48
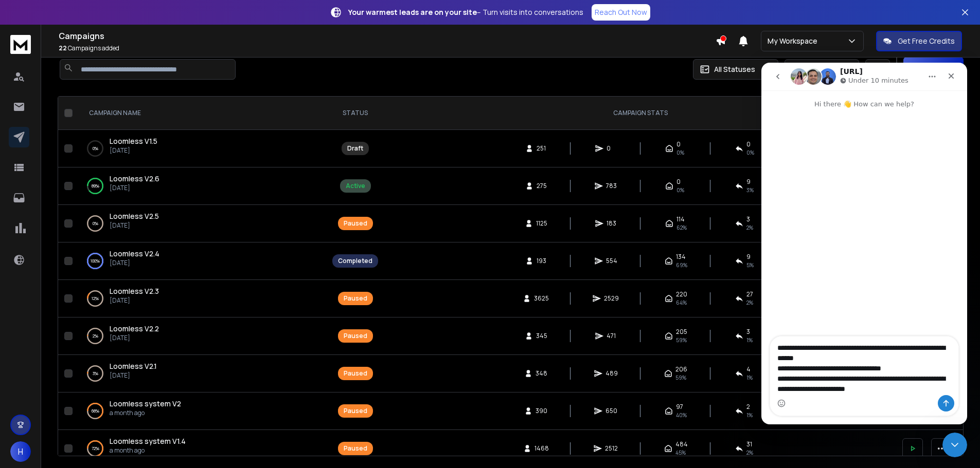
scroll to position [12, 0]
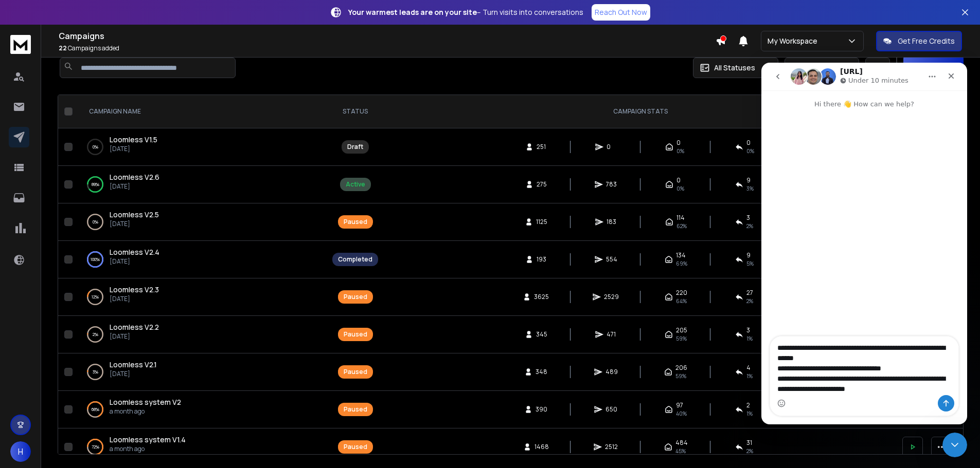
click at [846, 369] on textarea "**********" at bounding box center [864, 366] width 188 height 59
type textarea "**********"
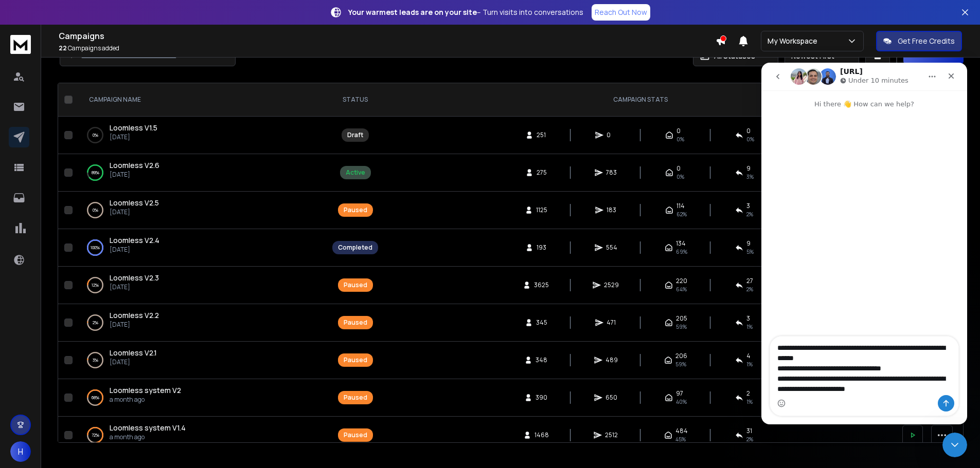
scroll to position [25, 0]
click at [905, 389] on textarea "**********" at bounding box center [864, 366] width 188 height 59
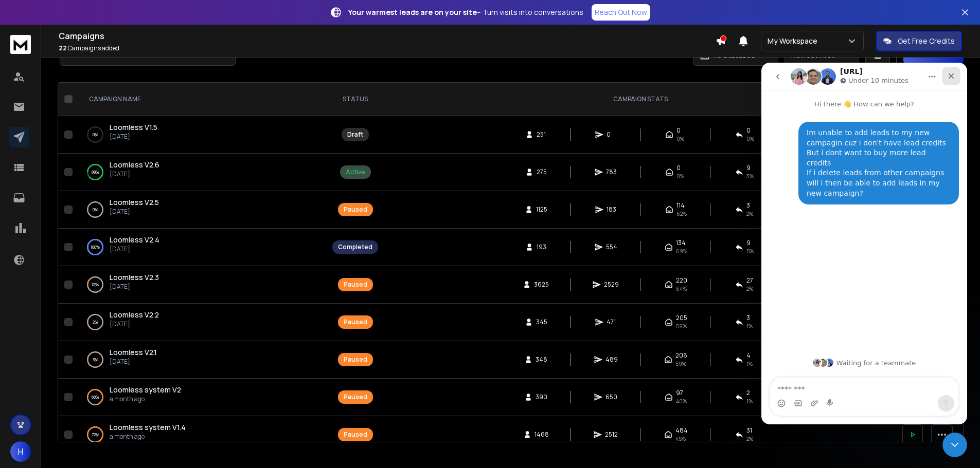
click at [952, 77] on icon "Close" at bounding box center [951, 77] width 6 height 6
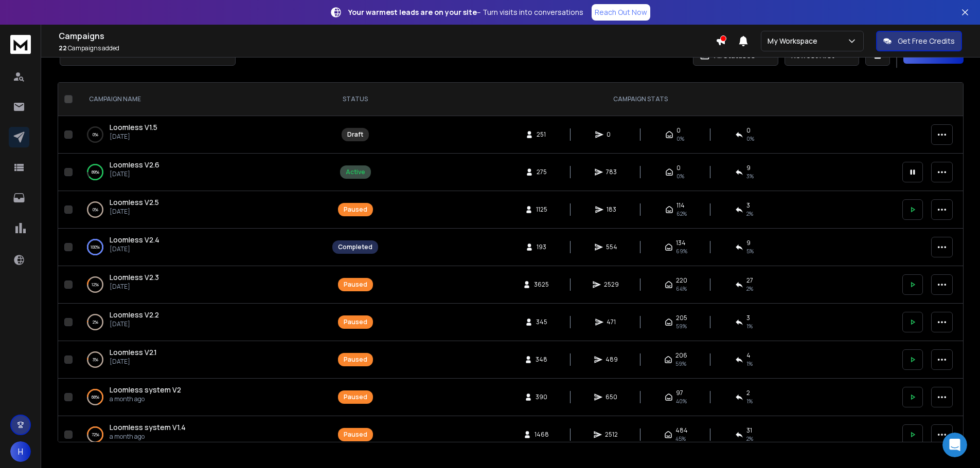
scroll to position [0, 0]
click at [140, 128] on span "Loomless V1.5" at bounding box center [134, 127] width 48 height 10
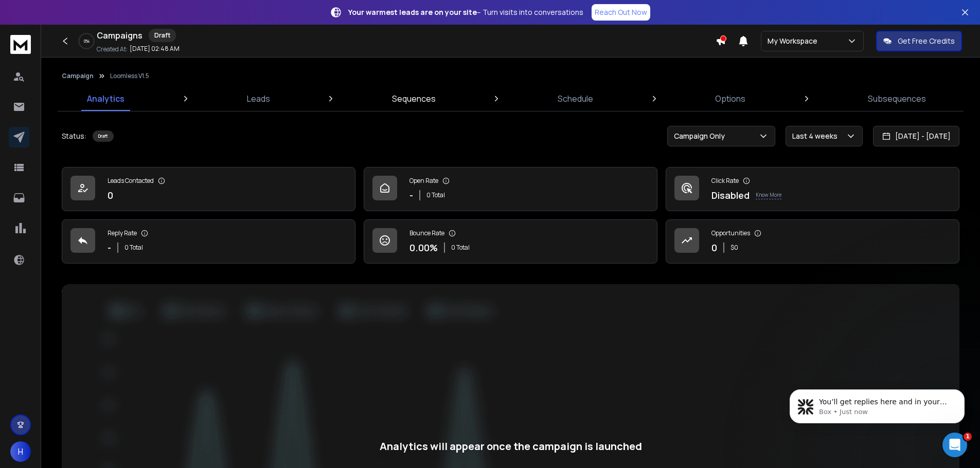
click at [402, 102] on p "Sequences" at bounding box center [414, 99] width 44 height 12
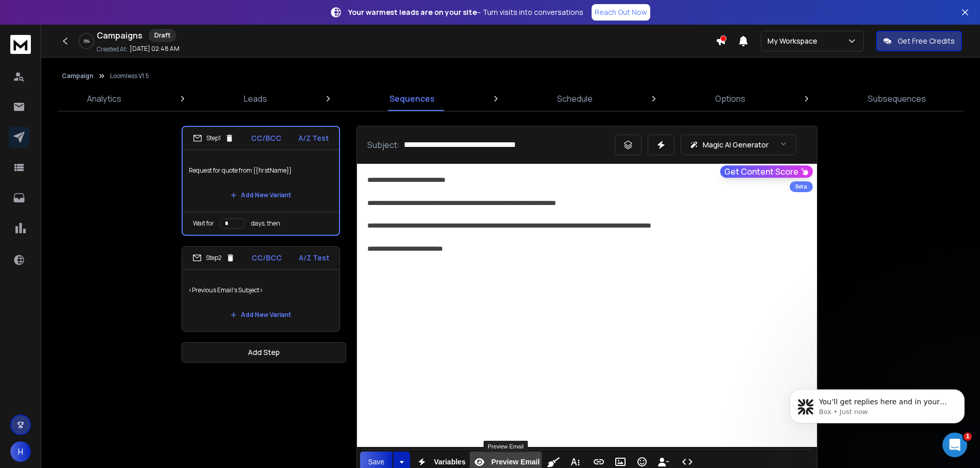
click at [502, 458] on span "Preview Email" at bounding box center [515, 462] width 52 height 9
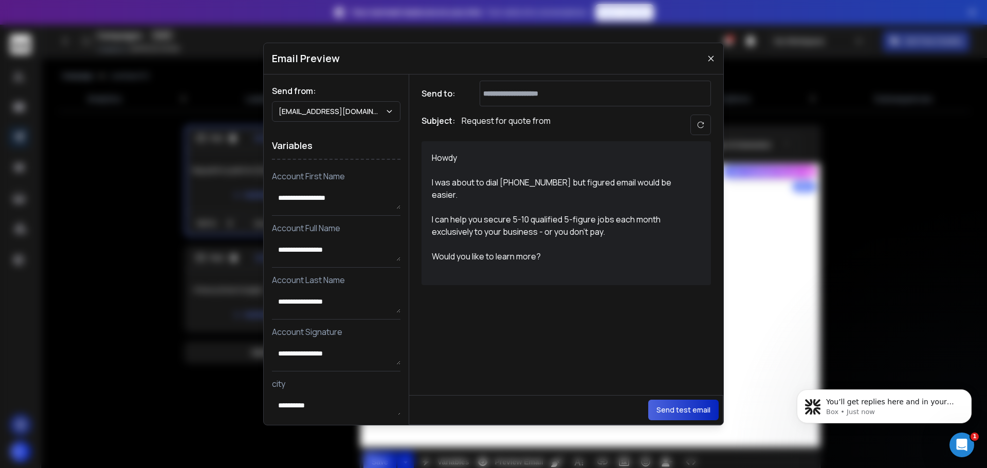
click at [712, 59] on icon at bounding box center [711, 59] width 8 height 8
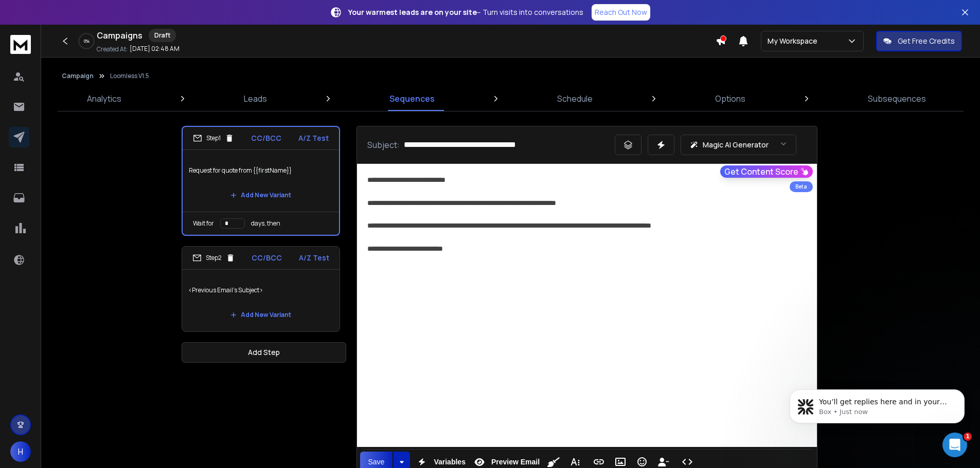
click at [283, 290] on p "<Previous Email's Subject>" at bounding box center [260, 290] width 145 height 29
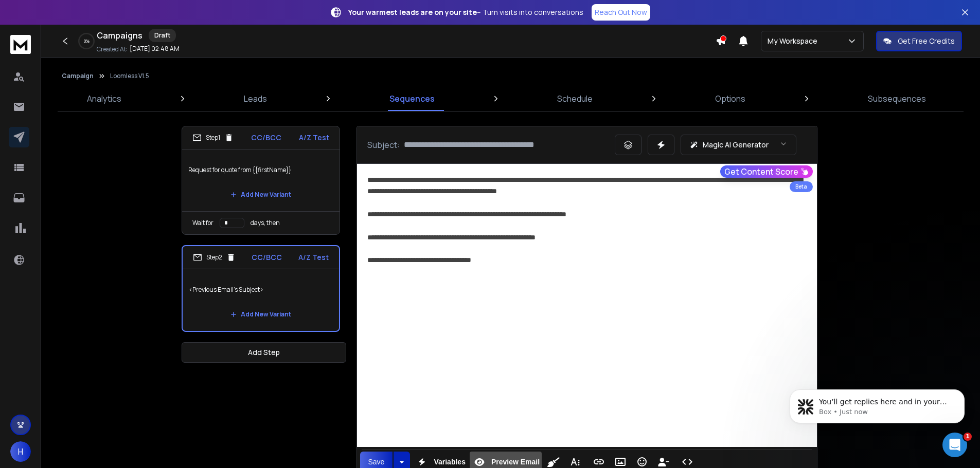
click at [503, 460] on span "Preview Email" at bounding box center [515, 462] width 52 height 9
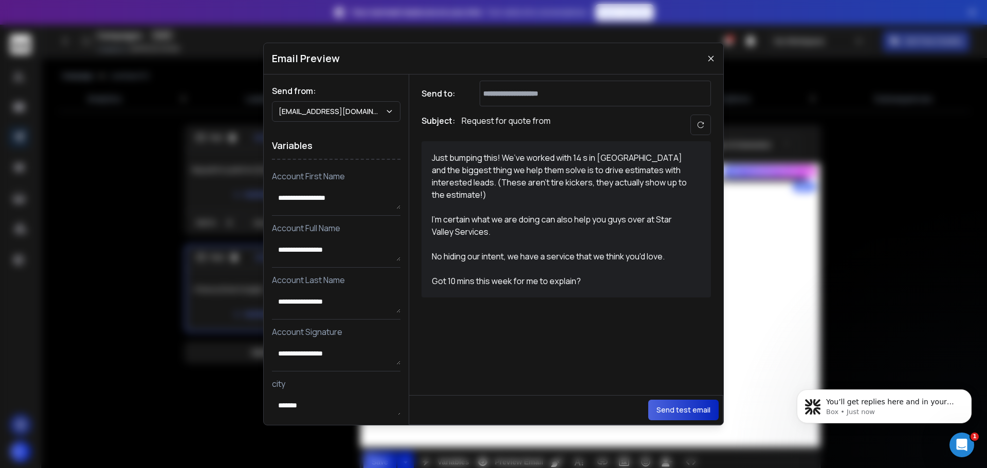
click at [708, 61] on icon at bounding box center [711, 59] width 8 height 8
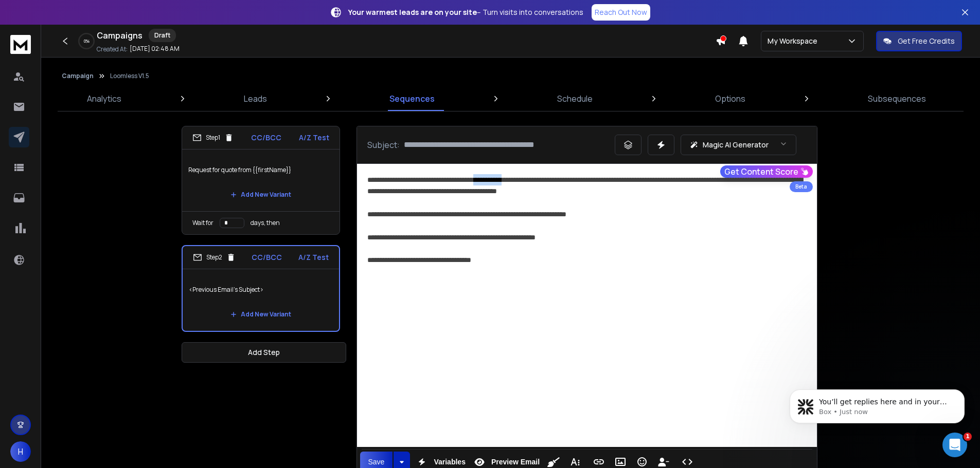
drag, startPoint x: 533, startPoint y: 180, endPoint x: 501, endPoint y: 185, distance: 32.1
click at [501, 185] on div "**********" at bounding box center [586, 185] width 439 height 23
click at [509, 465] on span "Preview Email" at bounding box center [515, 462] width 52 height 9
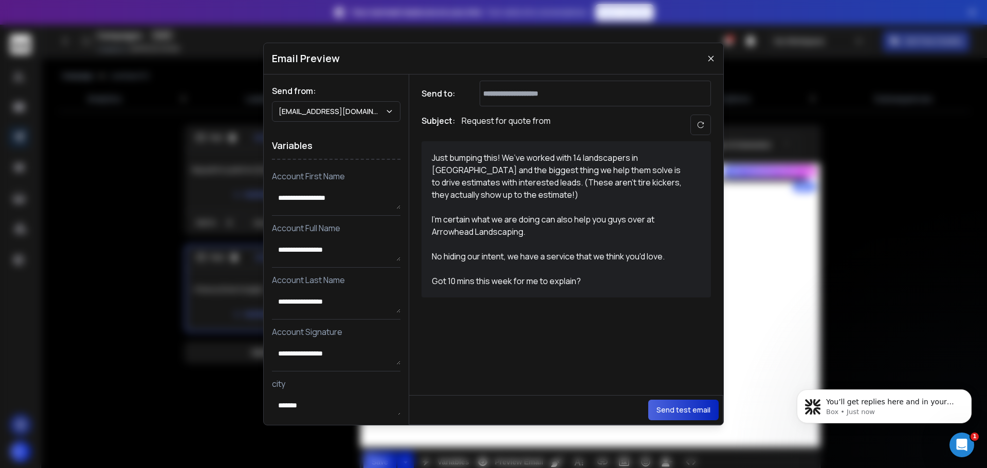
click at [584, 232] on div "I'm certain what we are doing can also help you guys over at Arrowhead Landscap…" at bounding box center [560, 225] width 257 height 25
click at [709, 59] on icon at bounding box center [711, 59] width 8 height 8
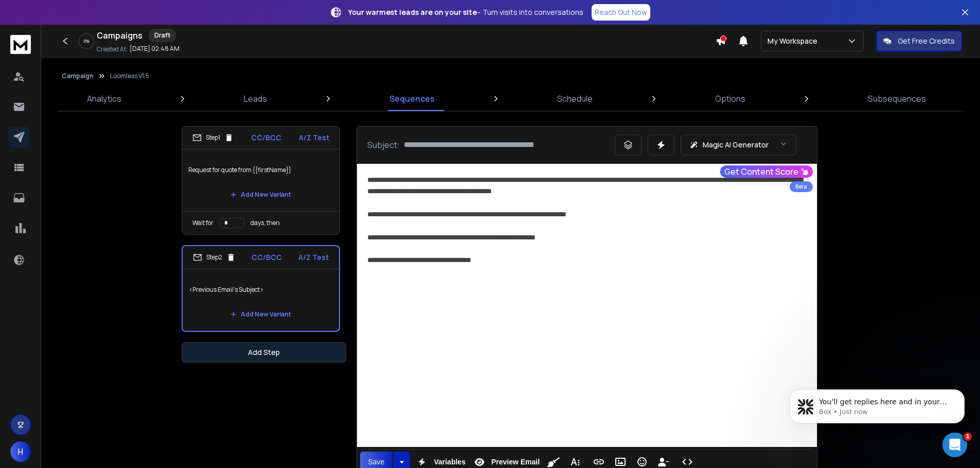
click at [256, 352] on button "Add Step" at bounding box center [264, 352] width 165 height 21
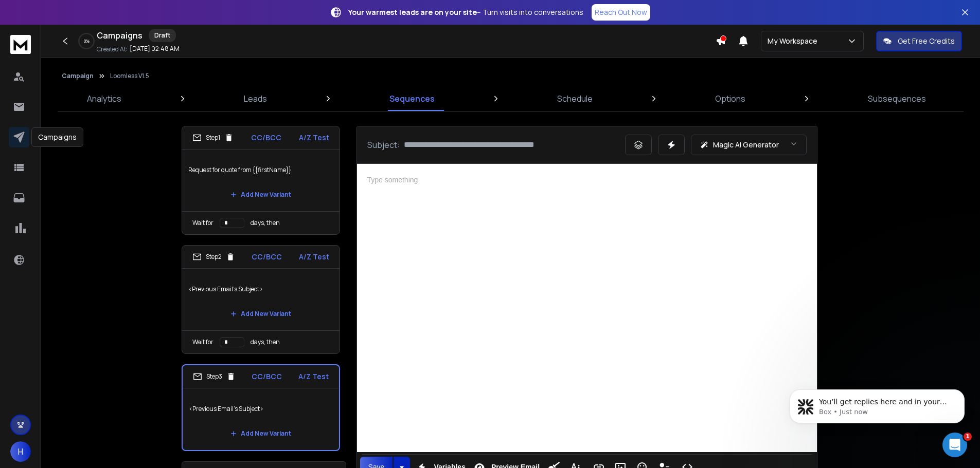
click at [18, 138] on icon at bounding box center [19, 137] width 12 height 12
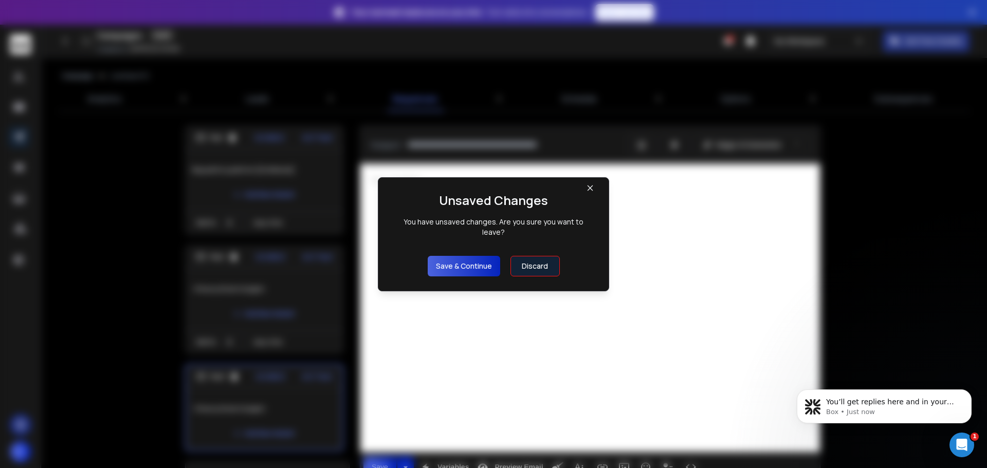
click at [589, 191] on icon at bounding box center [590, 188] width 8 height 8
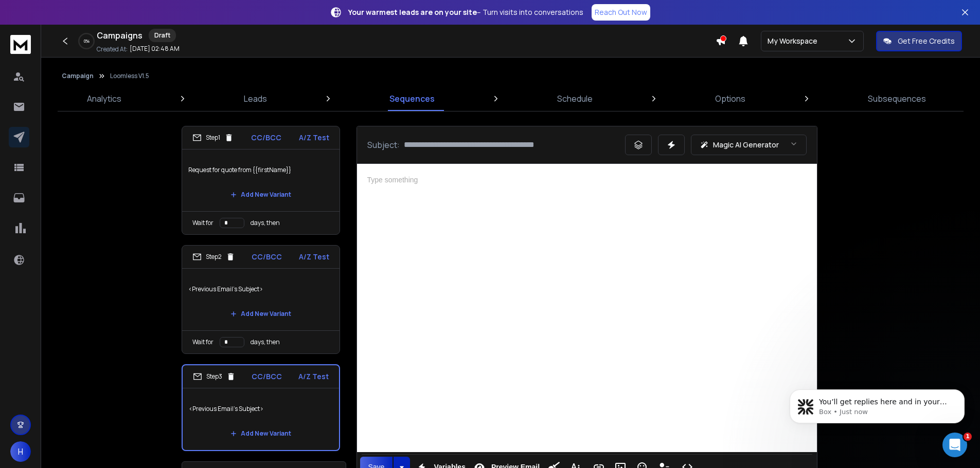
click at [81, 77] on button "Campaign" at bounding box center [78, 76] width 32 height 8
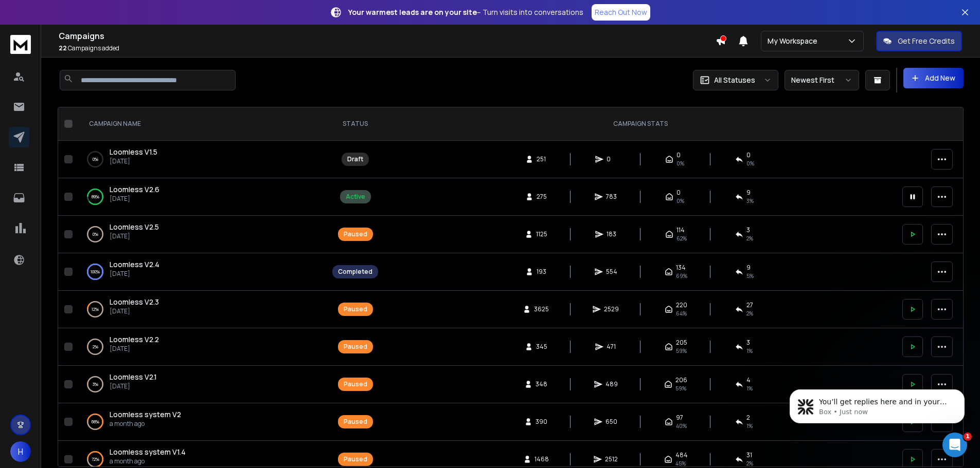
click at [146, 193] on span "Loomless V2.6" at bounding box center [135, 190] width 50 height 10
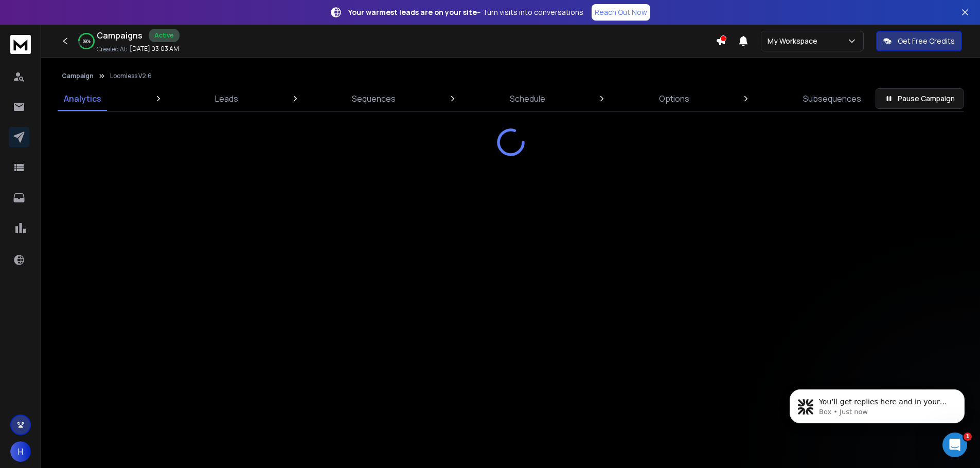
click at [84, 76] on button "Campaign" at bounding box center [78, 76] width 32 height 8
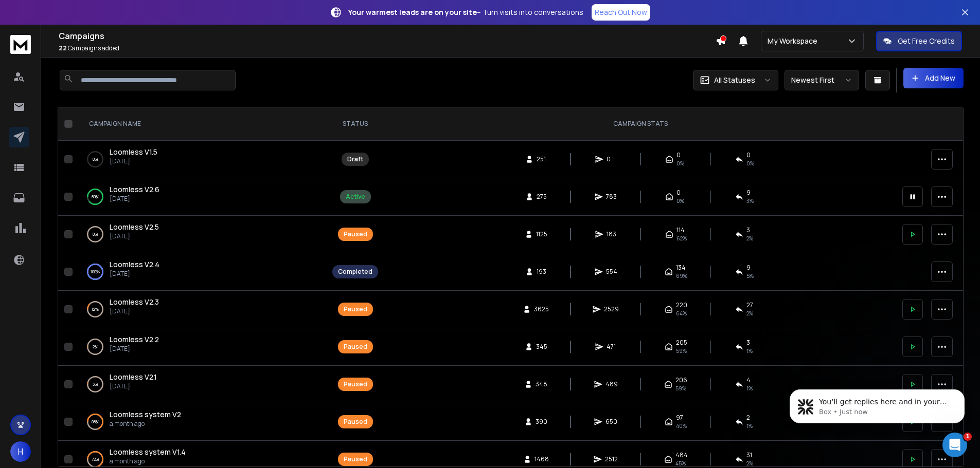
click at [143, 155] on span "Loomless V1.5" at bounding box center [134, 152] width 48 height 10
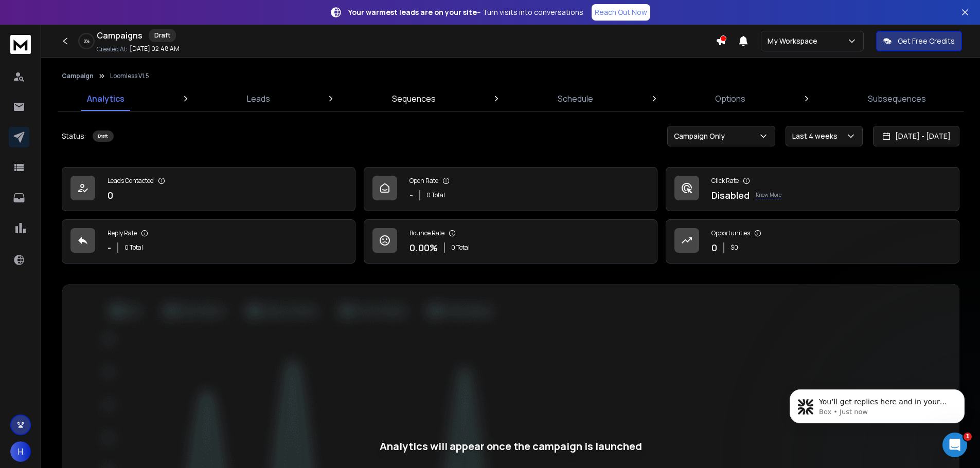
click at [400, 96] on p "Sequences" at bounding box center [414, 99] width 44 height 12
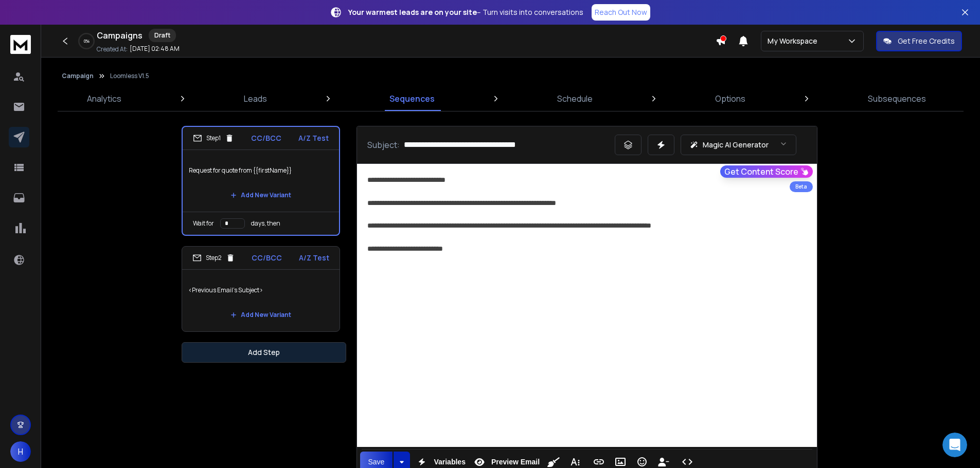
click at [238, 360] on button "Add Step" at bounding box center [264, 352] width 165 height 21
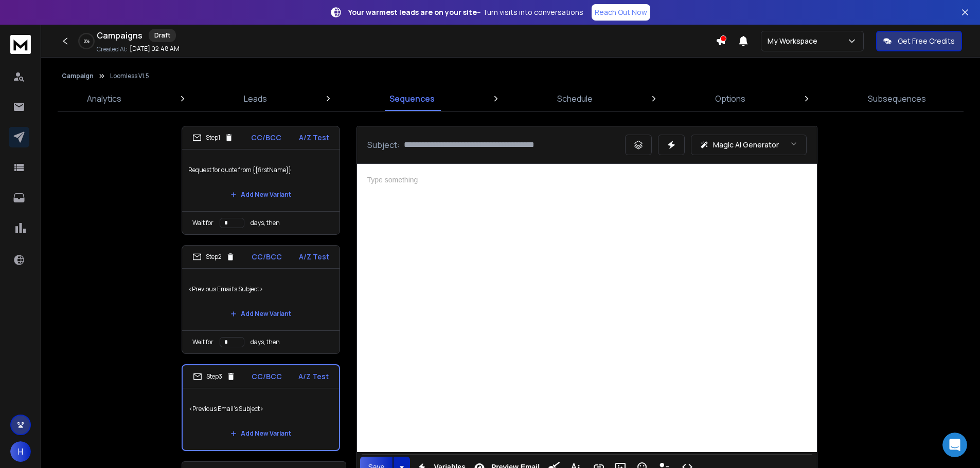
click at [473, 207] on div at bounding box center [587, 304] width 460 height 281
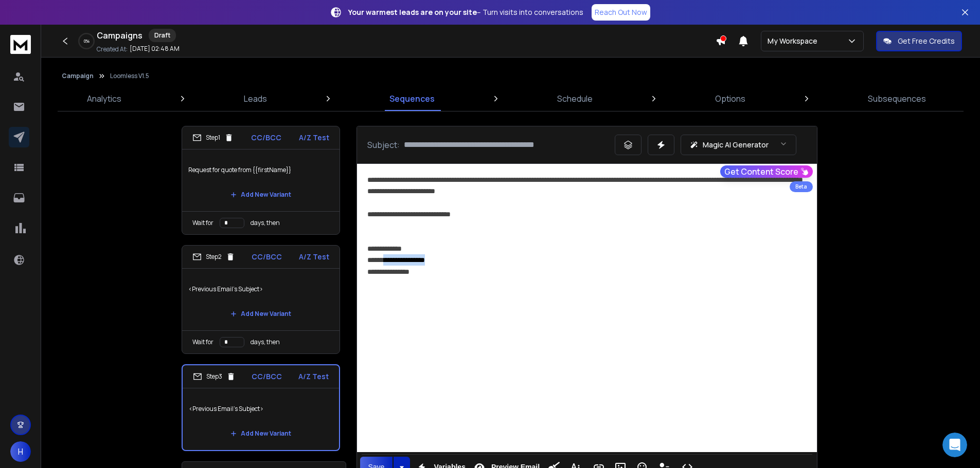
drag, startPoint x: 461, startPoint y: 262, endPoint x: 392, endPoint y: 262, distance: 68.4
click at [392, 262] on div "**********" at bounding box center [586, 260] width 439 height 11
click at [513, 461] on div "Preview Email" at bounding box center [505, 467] width 72 height 17
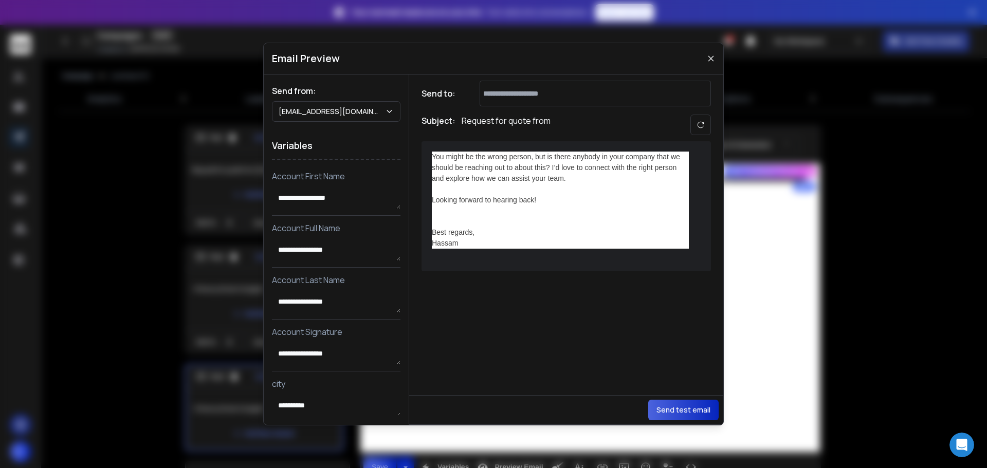
click at [546, 232] on div "Best regards," at bounding box center [560, 232] width 257 height 11
click at [710, 60] on icon at bounding box center [711, 59] width 8 height 8
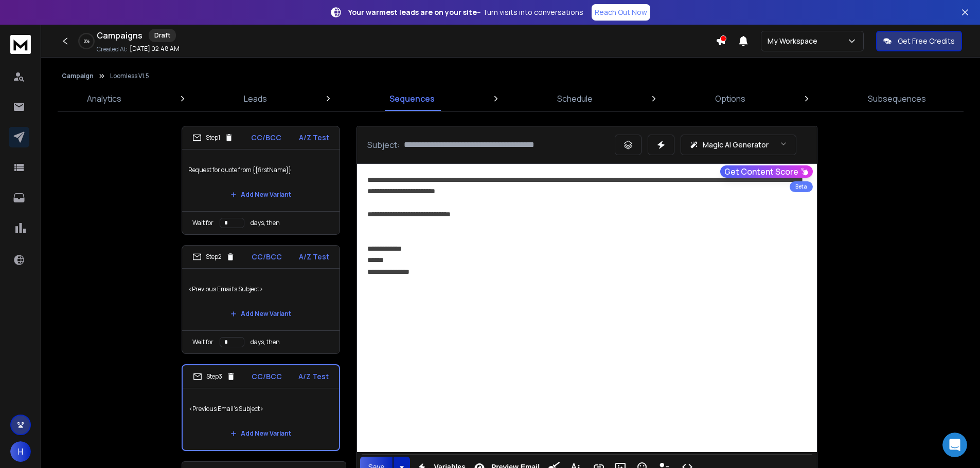
click at [470, 274] on div "**********" at bounding box center [586, 271] width 439 height 11
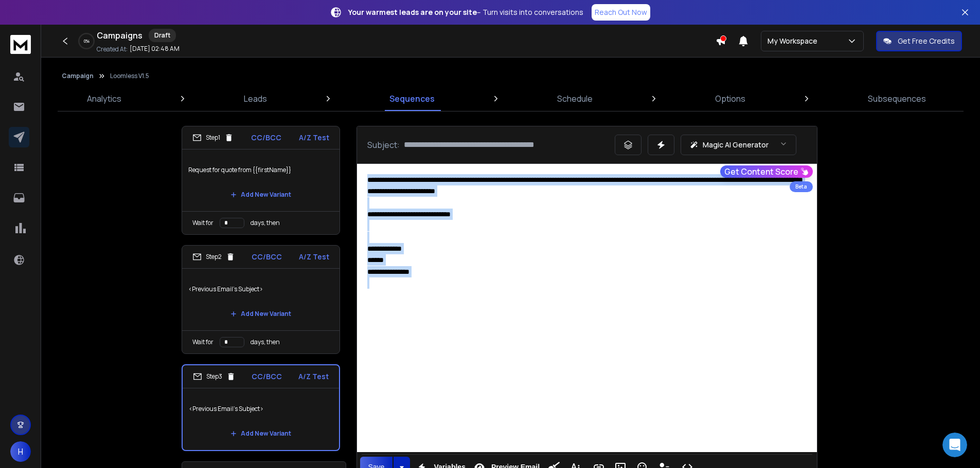
drag, startPoint x: 470, startPoint y: 274, endPoint x: 361, endPoint y: 179, distance: 144.3
click at [361, 179] on div "**********" at bounding box center [587, 304] width 460 height 281
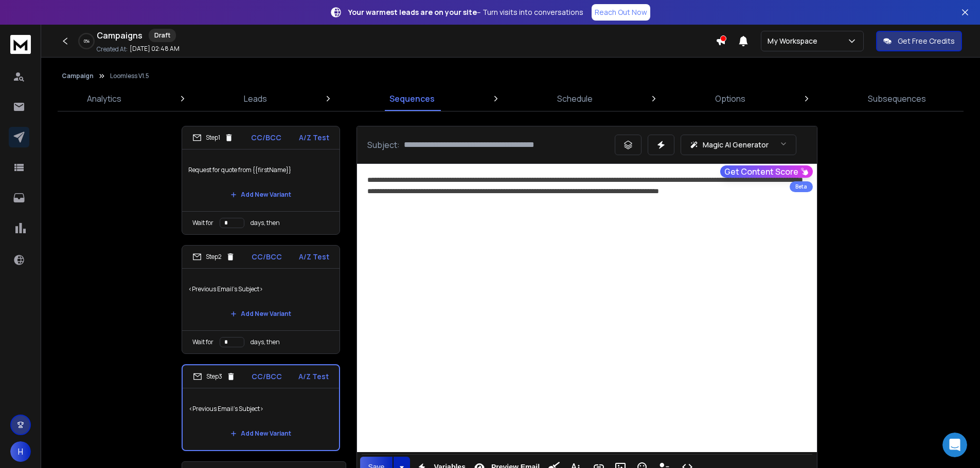
click at [570, 191] on div "**********" at bounding box center [586, 191] width 439 height 34
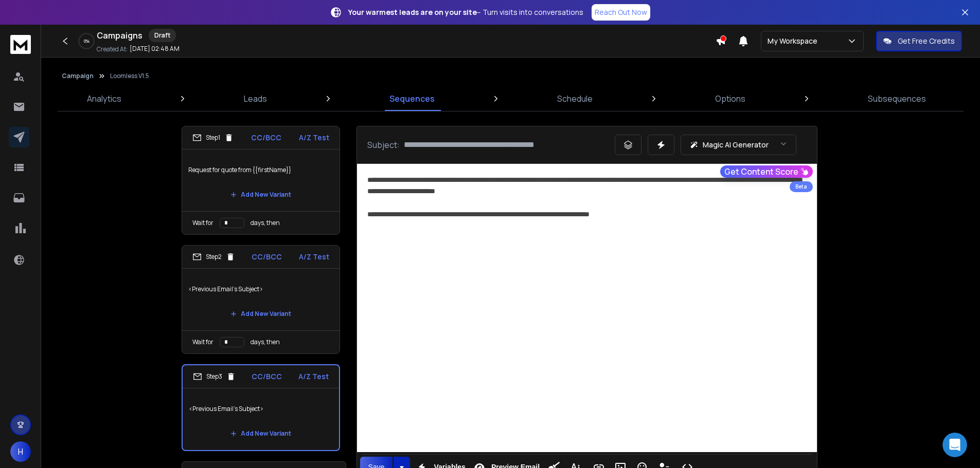
click at [475, 216] on div "**********" at bounding box center [586, 214] width 439 height 11
click at [413, 250] on div "**********" at bounding box center [586, 248] width 439 height 11
click at [461, 262] on div "**********" at bounding box center [586, 260] width 439 height 11
click at [464, 263] on div "**********" at bounding box center [586, 260] width 439 height 11
drag, startPoint x: 464, startPoint y: 263, endPoint x: 400, endPoint y: 263, distance: 63.8
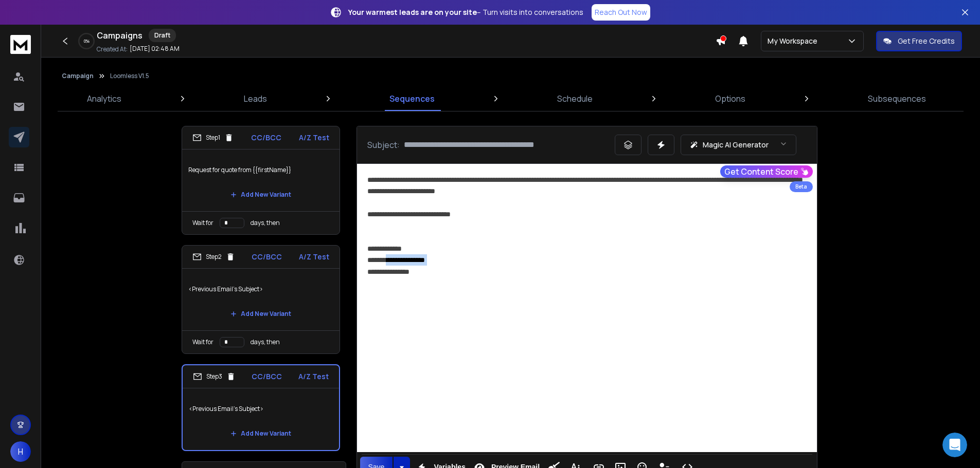
click at [400, 263] on div "**********" at bounding box center [586, 260] width 439 height 11
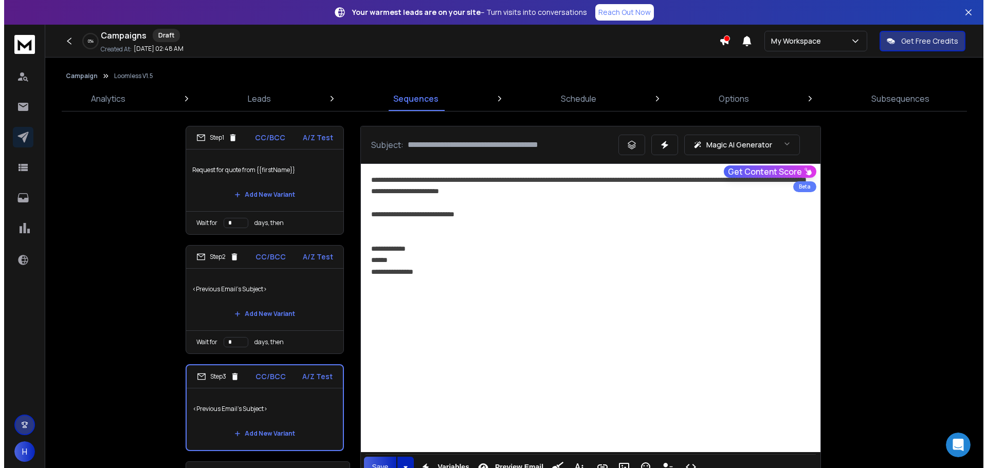
scroll to position [28, 0]
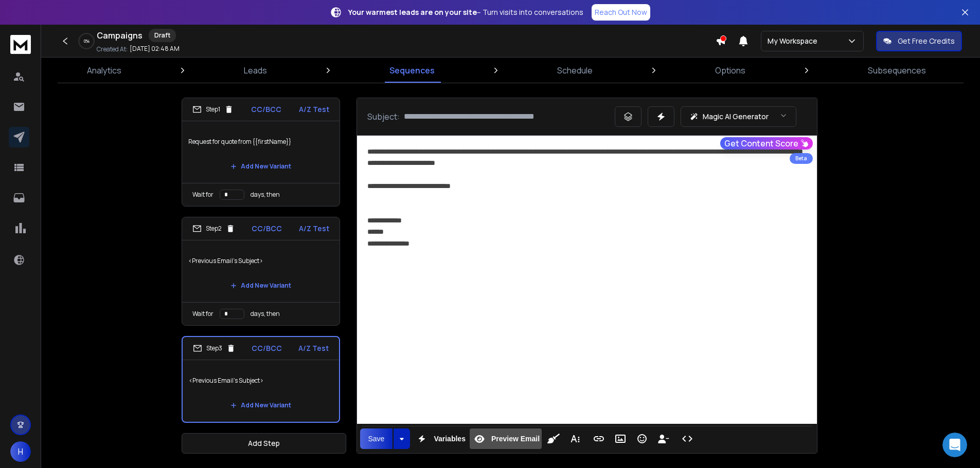
click at [510, 435] on span "Preview Email" at bounding box center [515, 439] width 52 height 9
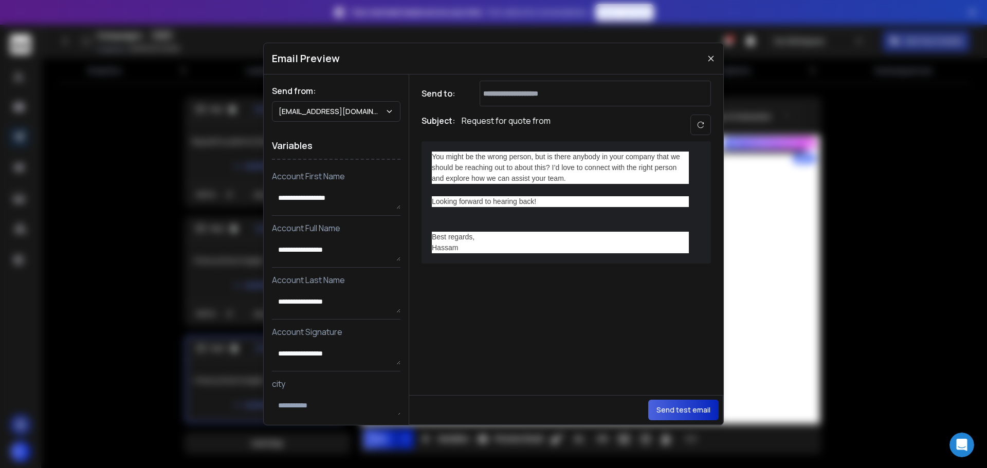
click at [710, 58] on icon at bounding box center [711, 59] width 8 height 8
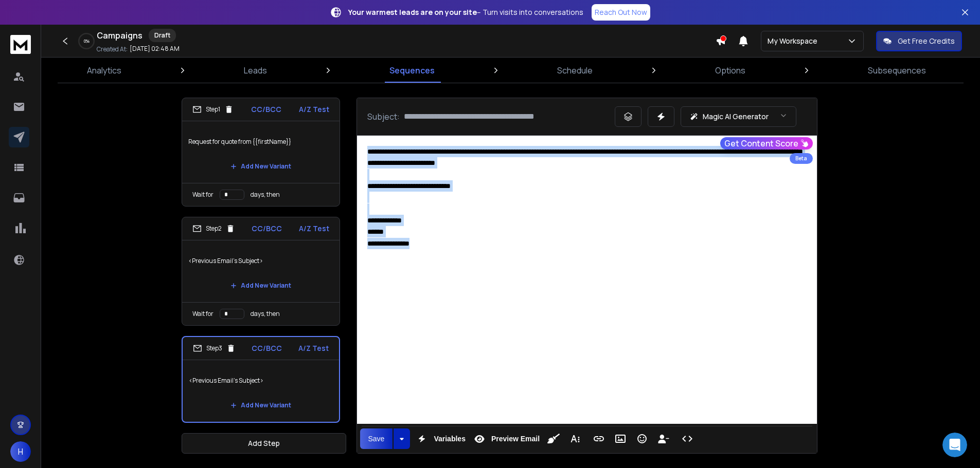
drag, startPoint x: 504, startPoint y: 295, endPoint x: 361, endPoint y: 142, distance: 209.2
click at [361, 142] on div "**********" at bounding box center [587, 276] width 460 height 281
click at [575, 438] on icon "button" at bounding box center [575, 439] width 9 height 7
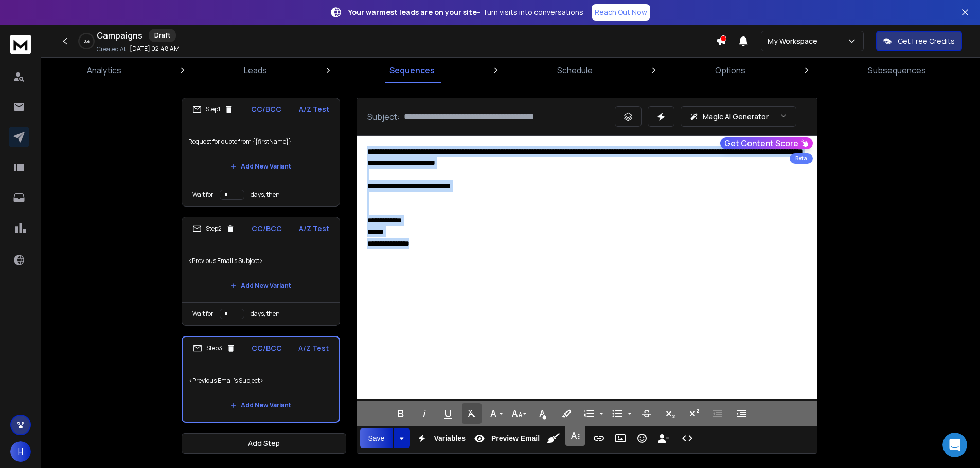
click at [472, 414] on icon "button" at bounding box center [472, 413] width 8 height 7
click at [509, 445] on div "Preview Email" at bounding box center [505, 438] width 72 height 17
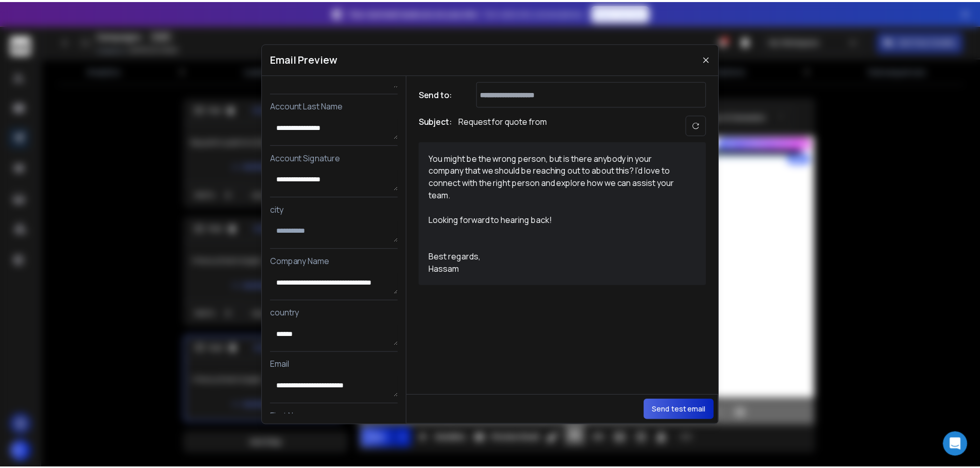
scroll to position [177, 0]
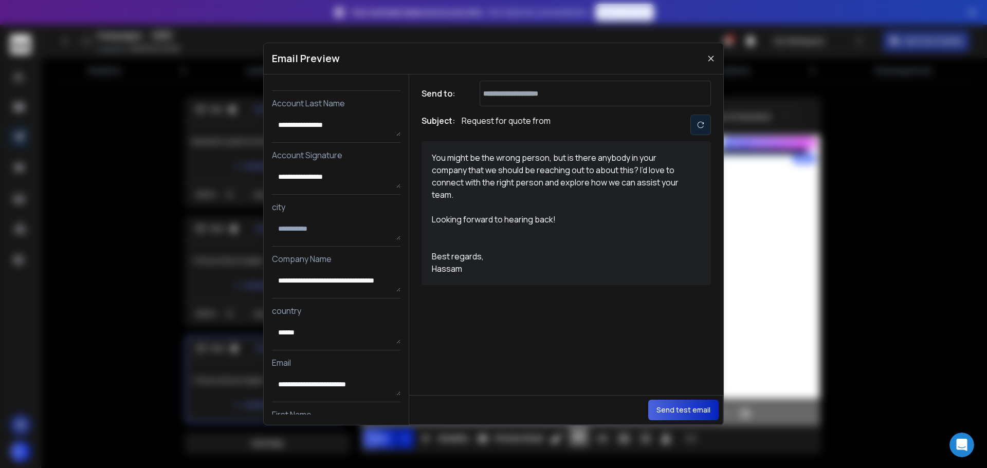
click at [698, 125] on icon at bounding box center [701, 125] width 6 height 6
click at [710, 60] on icon at bounding box center [712, 59] width 6 height 6
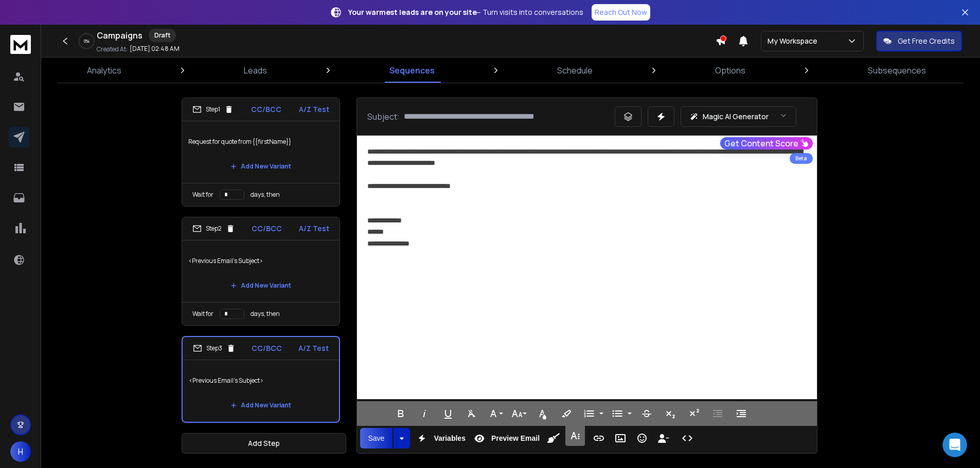
click at [620, 255] on div "**********" at bounding box center [587, 268] width 460 height 264
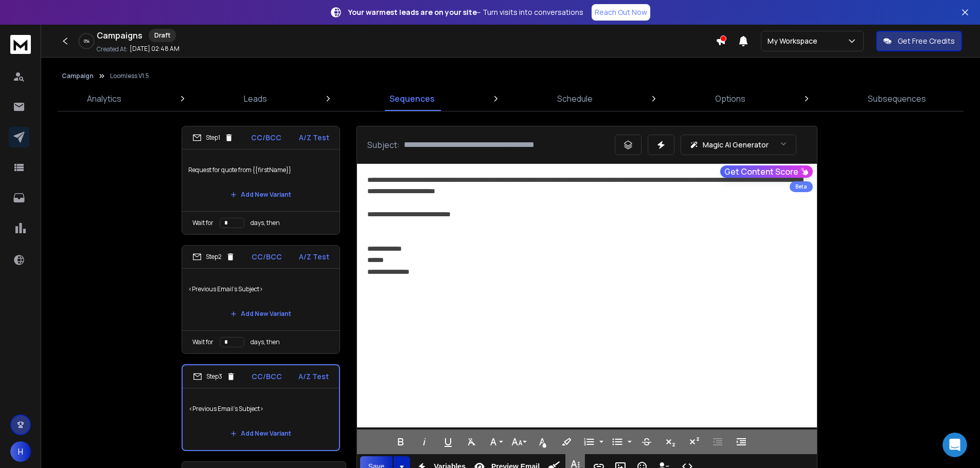
scroll to position [28, 0]
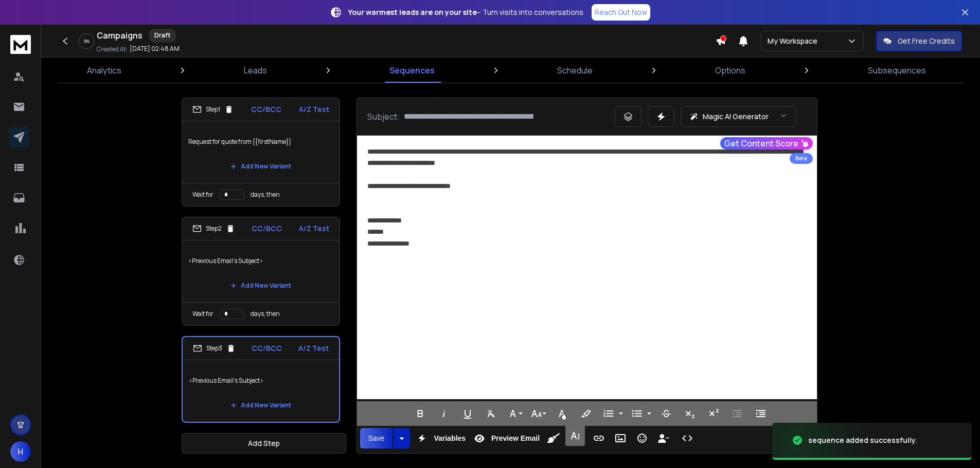
click at [291, 250] on p "<Previous Email's Subject>" at bounding box center [260, 261] width 145 height 29
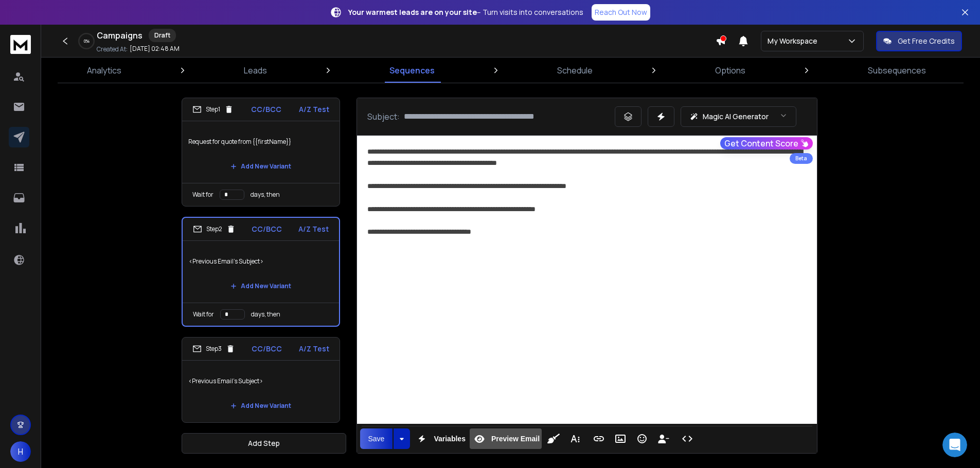
click at [503, 441] on span "Preview Email" at bounding box center [515, 439] width 52 height 9
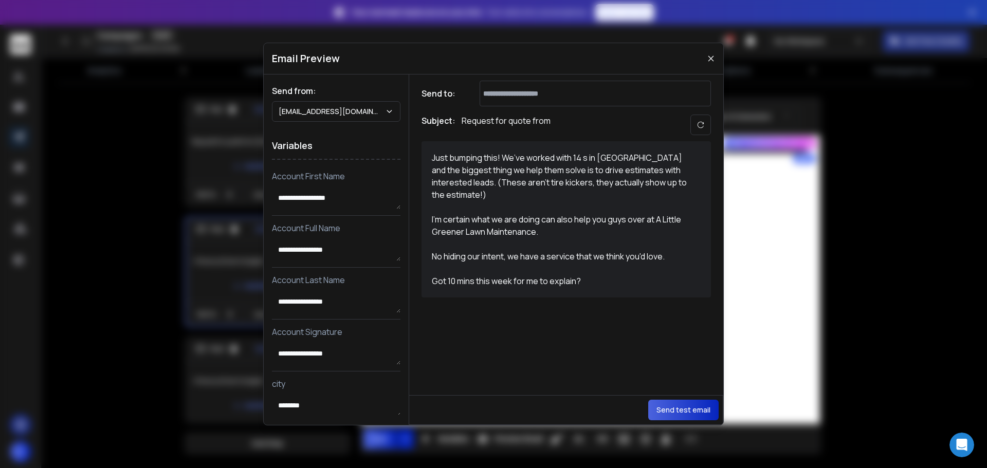
click at [708, 61] on icon at bounding box center [711, 59] width 8 height 8
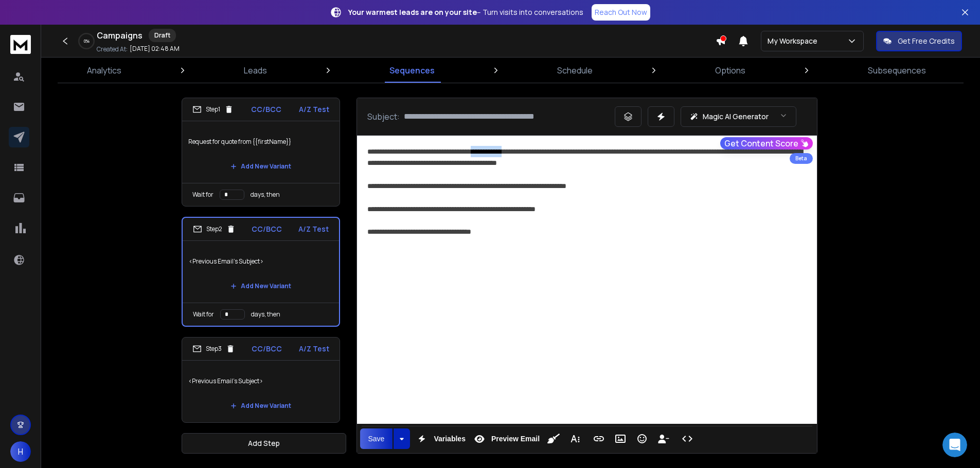
drag, startPoint x: 534, startPoint y: 152, endPoint x: 499, endPoint y: 155, distance: 34.6
click at [499, 155] on div "**********" at bounding box center [586, 157] width 439 height 23
click at [556, 255] on div "**********" at bounding box center [587, 276] width 460 height 281
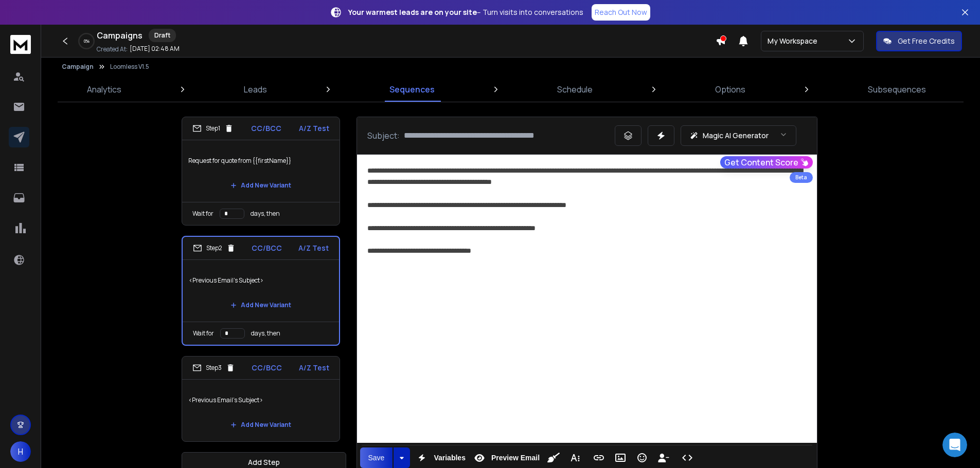
scroll to position [9, 0]
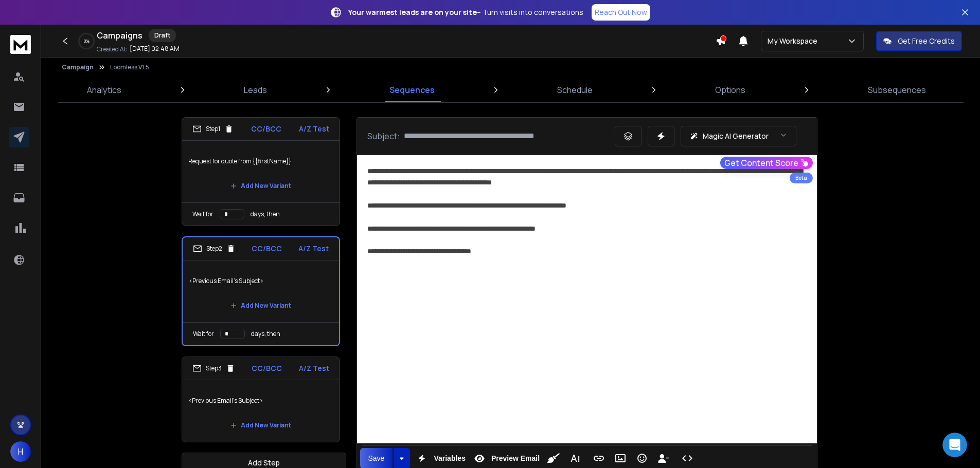
click at [502, 184] on div "**********" at bounding box center [586, 177] width 439 height 23
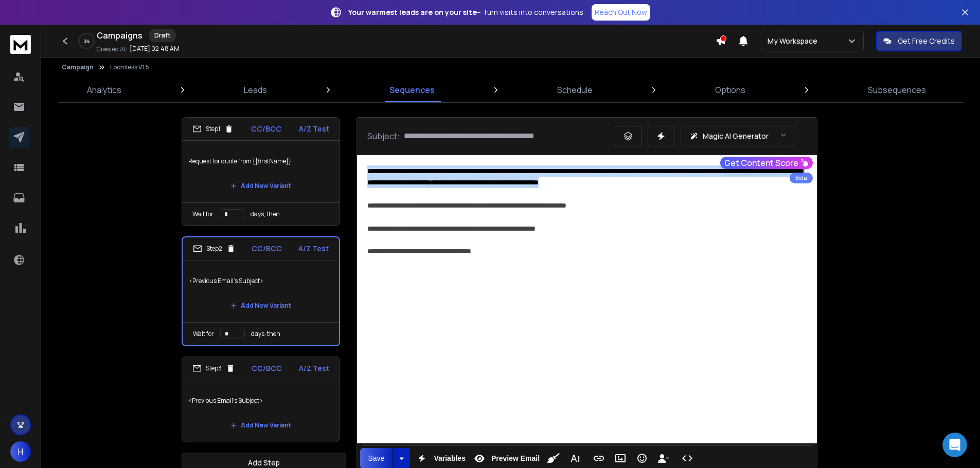
drag, startPoint x: 590, startPoint y: 1, endPoint x: 360, endPoint y: 172, distance: 286.7
click at [360, 172] on div "**********" at bounding box center [587, 295] width 460 height 281
copy div
click at [500, 184] on div "**********" at bounding box center [586, 177] width 439 height 23
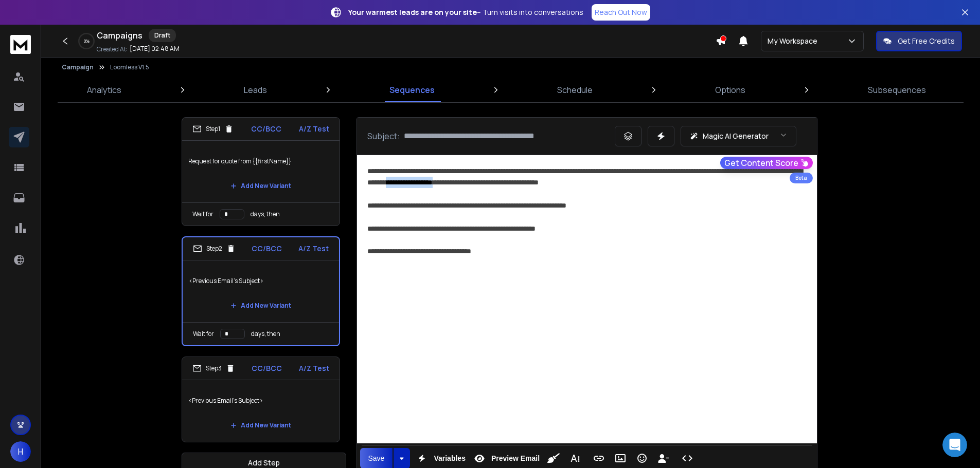
drag, startPoint x: 500, startPoint y: 184, endPoint x: 558, endPoint y: 184, distance: 58.1
click at [558, 184] on div "**********" at bounding box center [586, 177] width 439 height 23
click at [653, 218] on div at bounding box center [586, 216] width 439 height 11
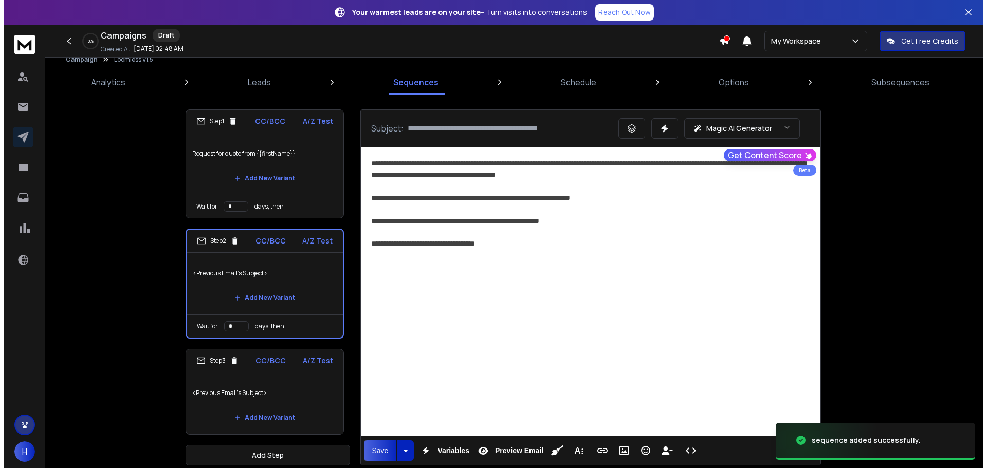
scroll to position [0, 0]
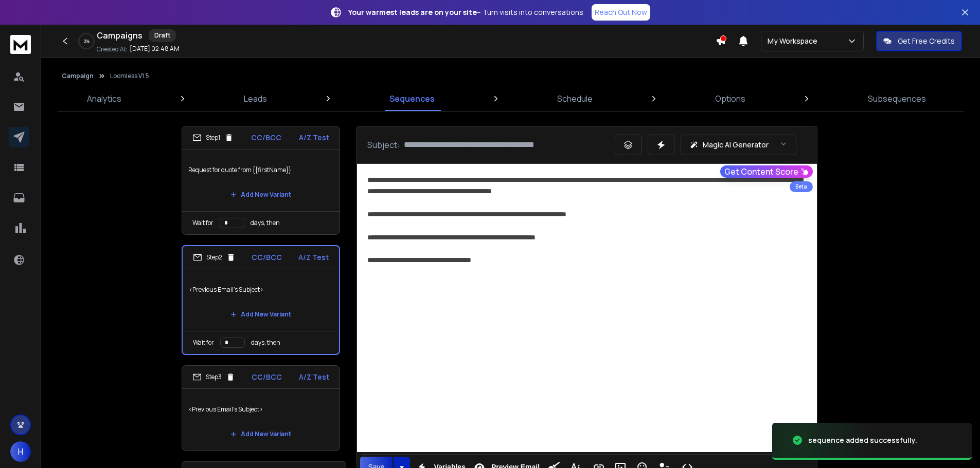
click at [264, 172] on p "Request for quote from {{firstName}}" at bounding box center [260, 170] width 145 height 29
type input "**********"
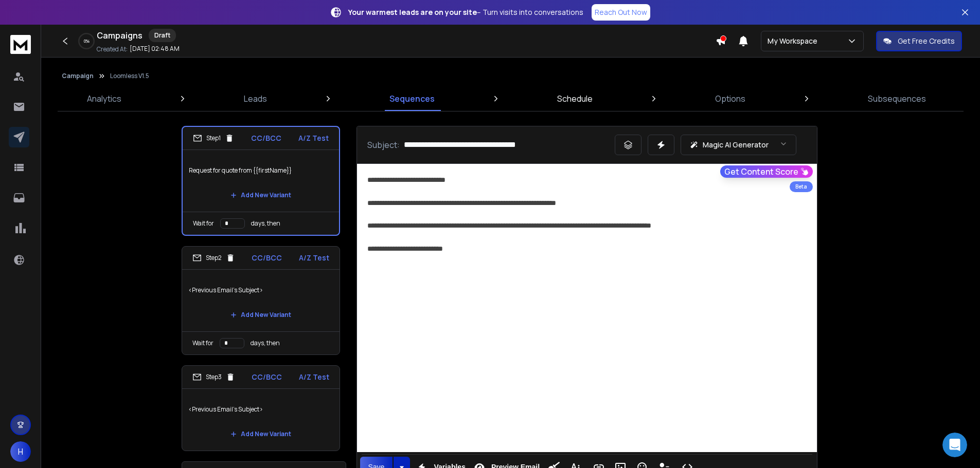
click at [571, 95] on p "Schedule" at bounding box center [574, 99] width 35 height 12
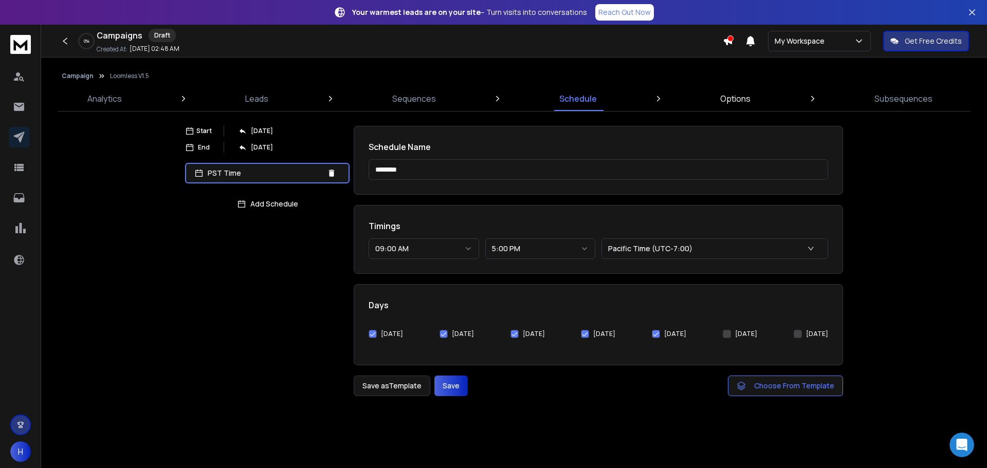
click at [737, 97] on p "Options" at bounding box center [735, 99] width 30 height 12
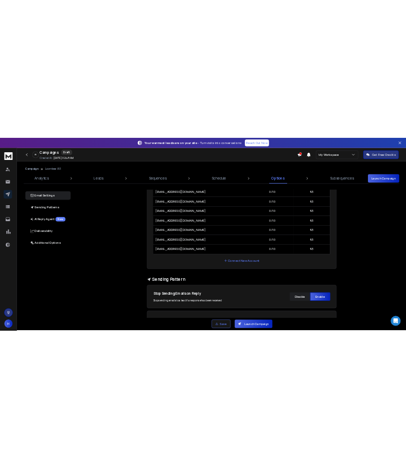
scroll to position [118, 0]
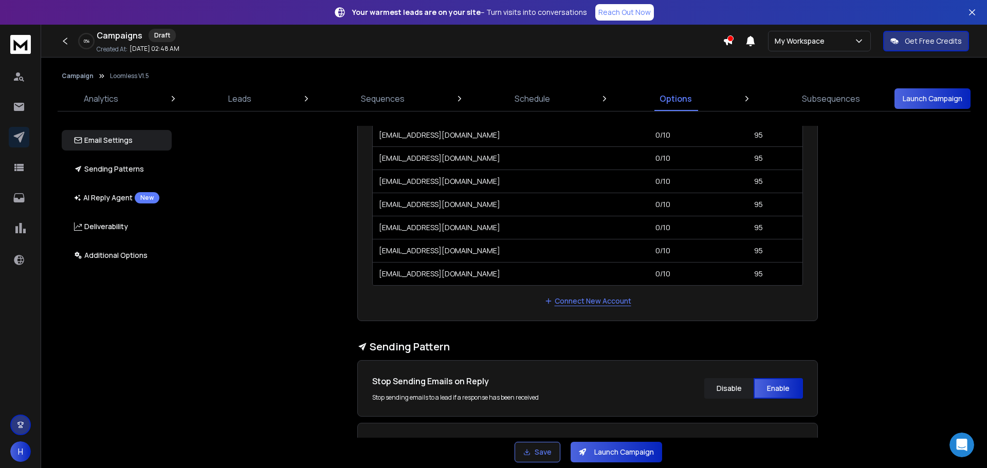
click at [591, 304] on link "Connect New Account" at bounding box center [588, 301] width 87 height 10
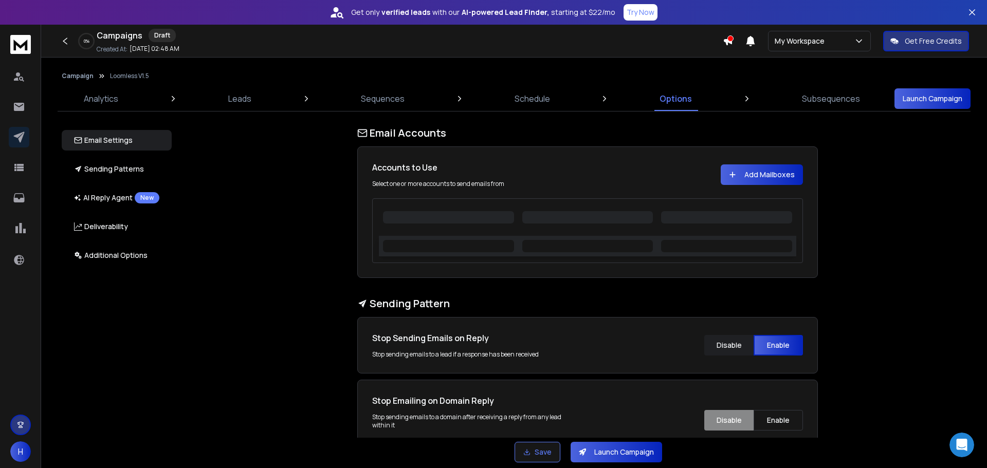
click at [760, 177] on button "Add Mailboxes" at bounding box center [762, 175] width 82 height 21
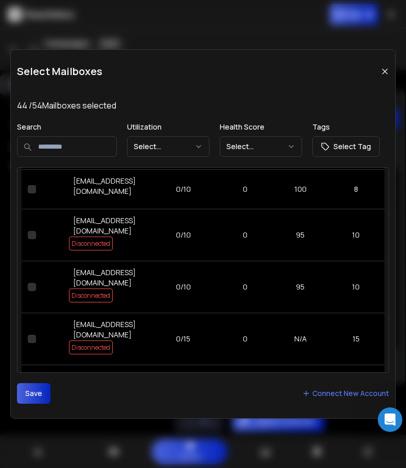
scroll to position [250, 0]
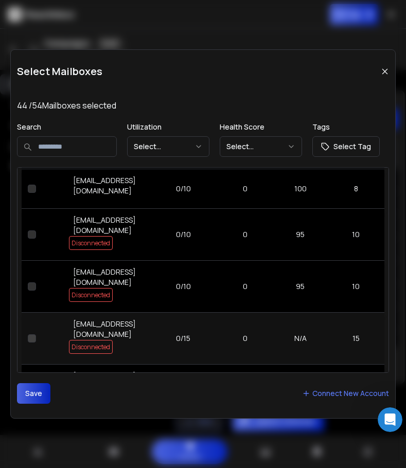
click at [32, 334] on button "button" at bounding box center [32, 338] width 8 height 8
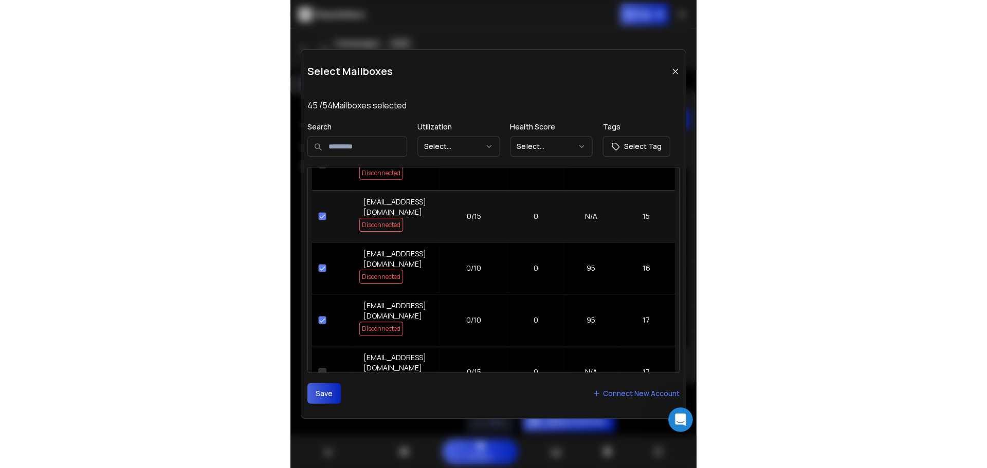
scroll to position [375, 0]
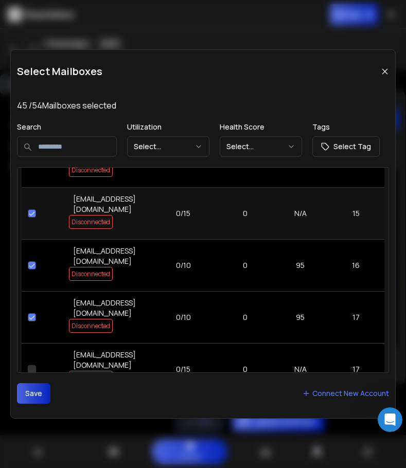
click at [32, 365] on button "button" at bounding box center [32, 369] width 8 height 8
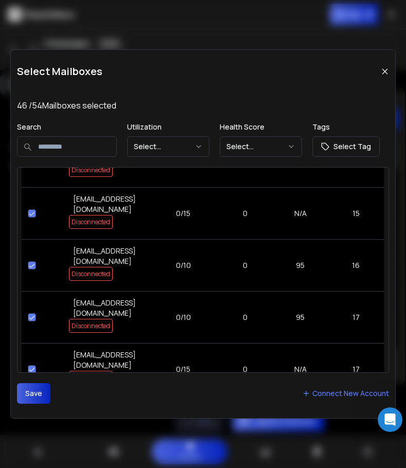
click at [41, 393] on button "Save" at bounding box center [33, 393] width 33 height 21
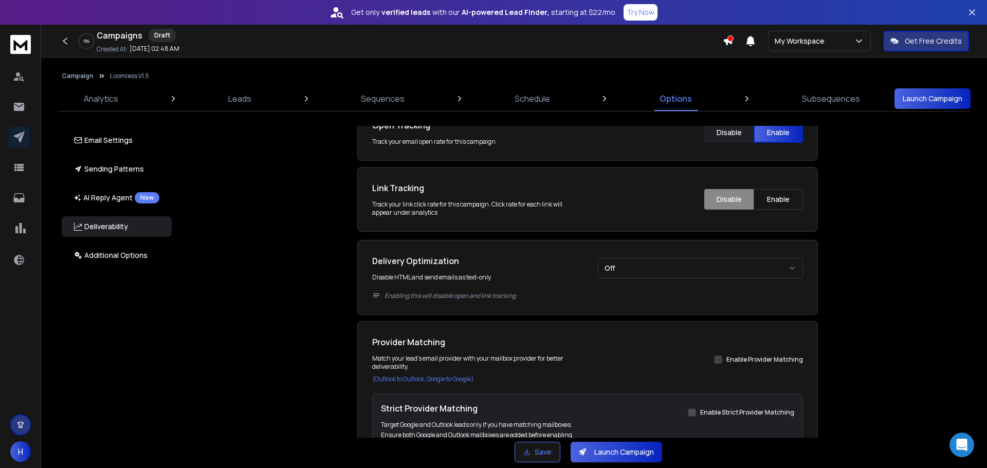
scroll to position [1186, 0]
click at [732, 137] on button "Disable" at bounding box center [728, 134] width 49 height 21
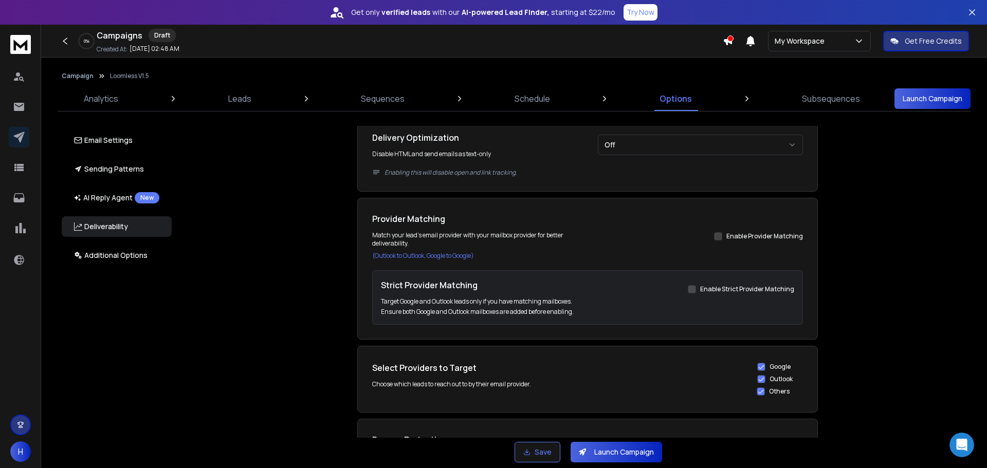
scroll to position [1313, 0]
click at [717, 237] on button "Enable Provider Matching" at bounding box center [718, 235] width 8 height 8
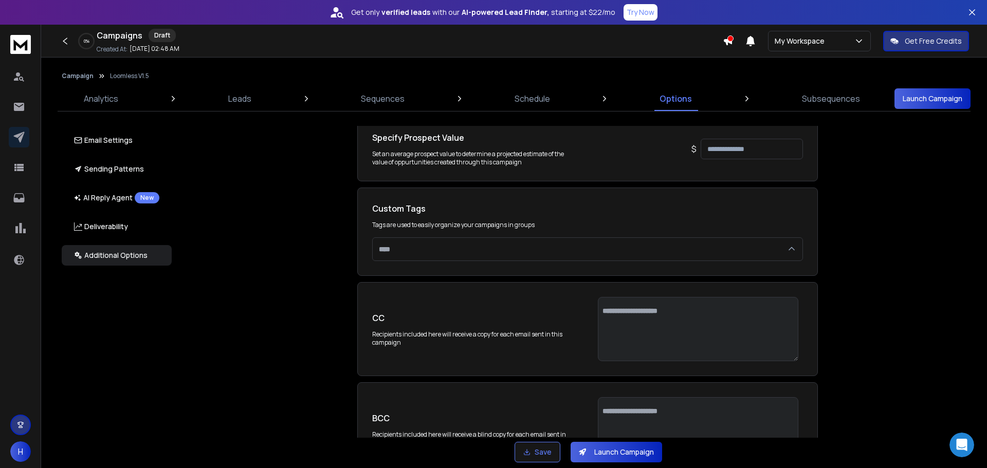
scroll to position [1976, 0]
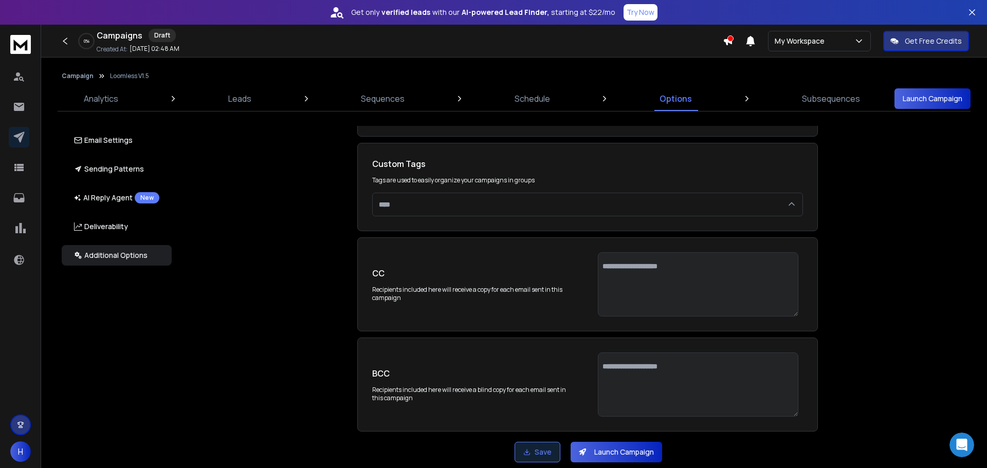
click at [540, 460] on button "Save" at bounding box center [538, 452] width 46 height 21
click at [622, 449] on button "Launch Campaign" at bounding box center [617, 452] width 92 height 21
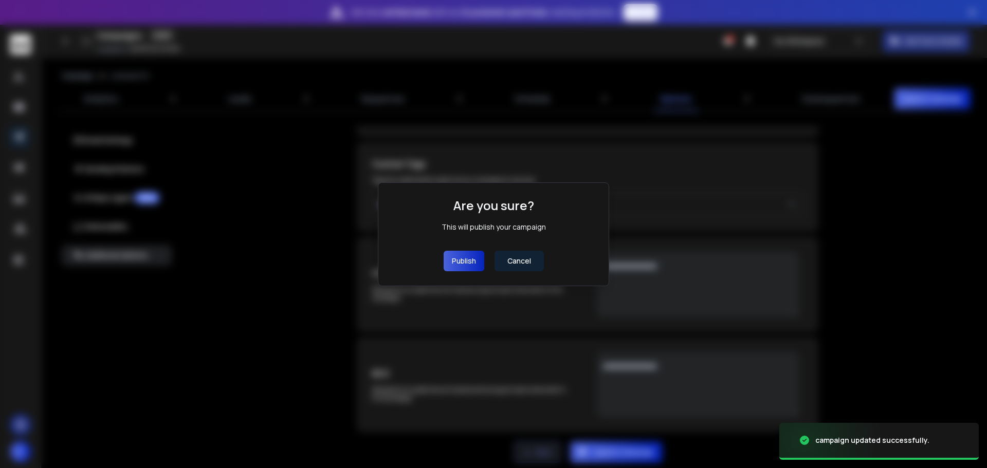
click at [461, 254] on button "Publish" at bounding box center [464, 261] width 41 height 21
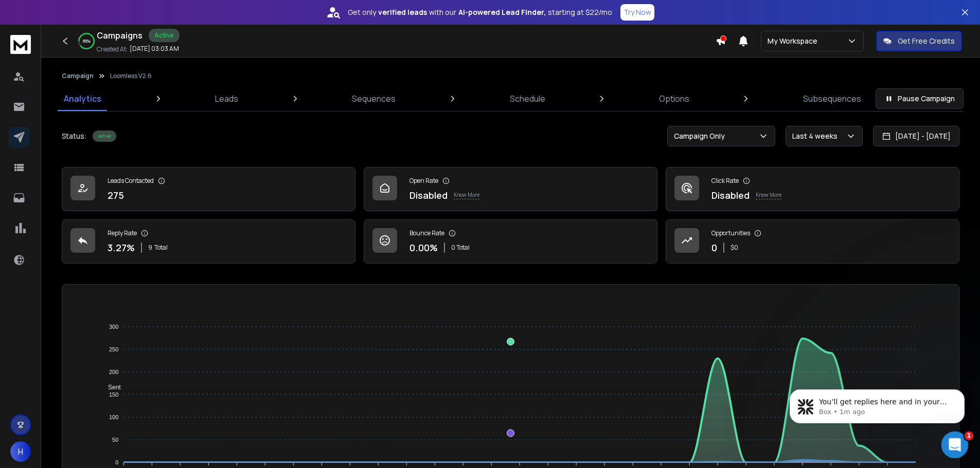
click at [951, 438] on icon "Open Intercom Messenger" at bounding box center [953, 444] width 17 height 17
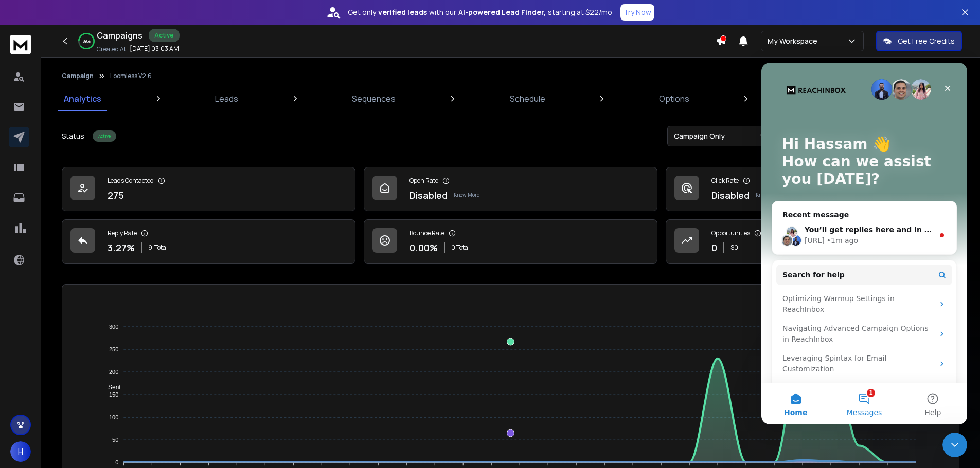
click at [866, 404] on button "1 Messages" at bounding box center [863, 404] width 68 height 41
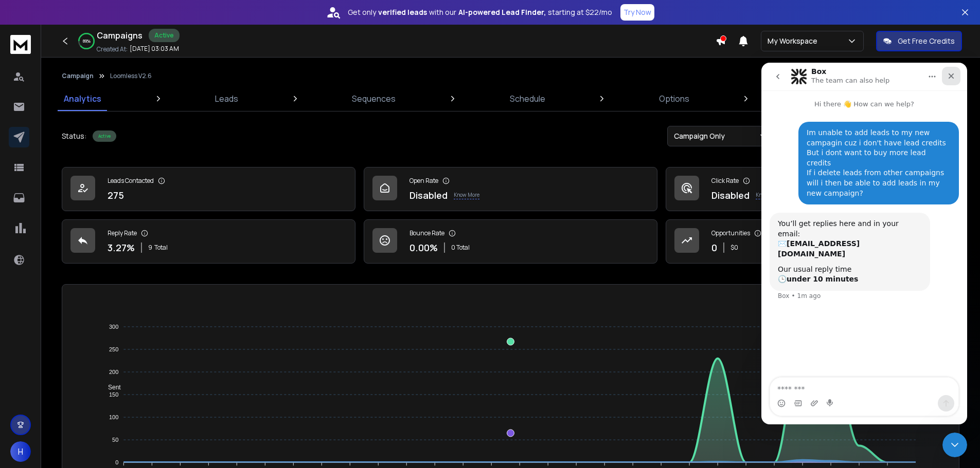
click at [947, 79] on icon "Close" at bounding box center [951, 76] width 8 height 8
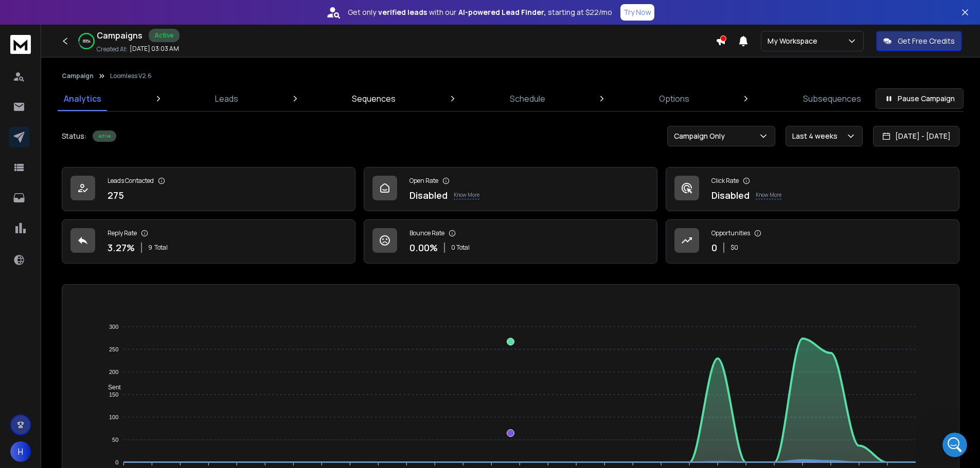
click at [384, 97] on p "Sequences" at bounding box center [374, 99] width 44 height 12
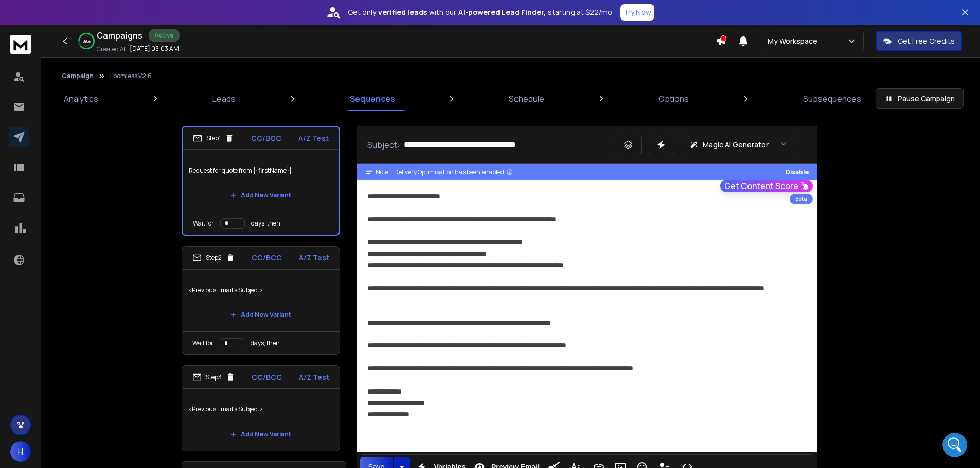
scroll to position [28, 0]
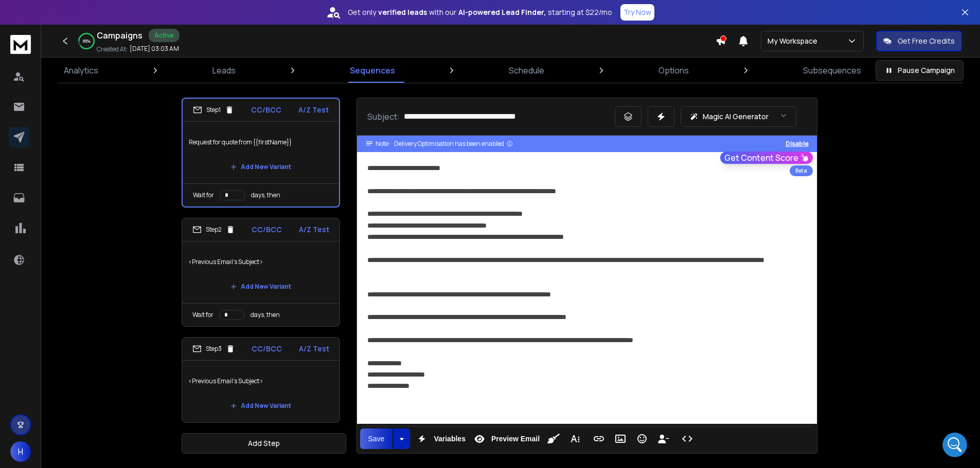
click at [296, 371] on p "<Previous Email's Subject>" at bounding box center [260, 381] width 145 height 29
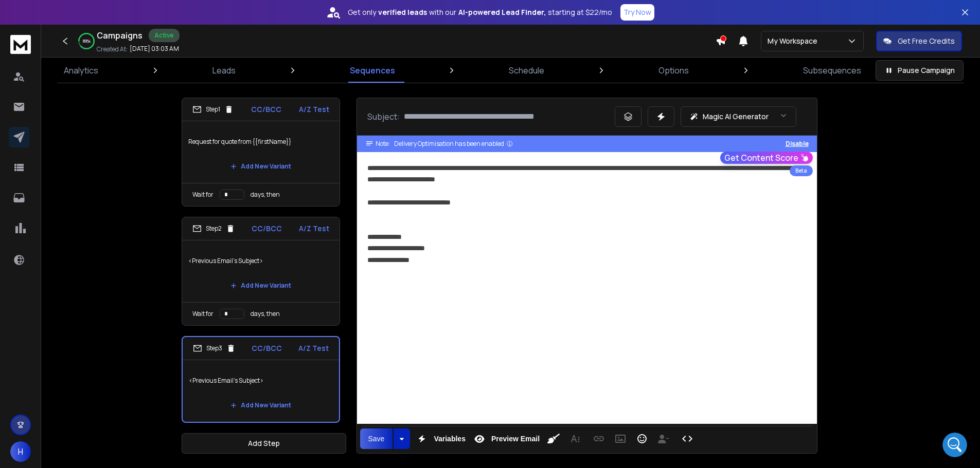
drag, startPoint x: 296, startPoint y: 371, endPoint x: 103, endPoint y: 351, distance: 193.4
click at [103, 351] on div "**********" at bounding box center [511, 276] width 906 height 365
click at [291, 287] on button "Add New Variant" at bounding box center [260, 286] width 77 height 21
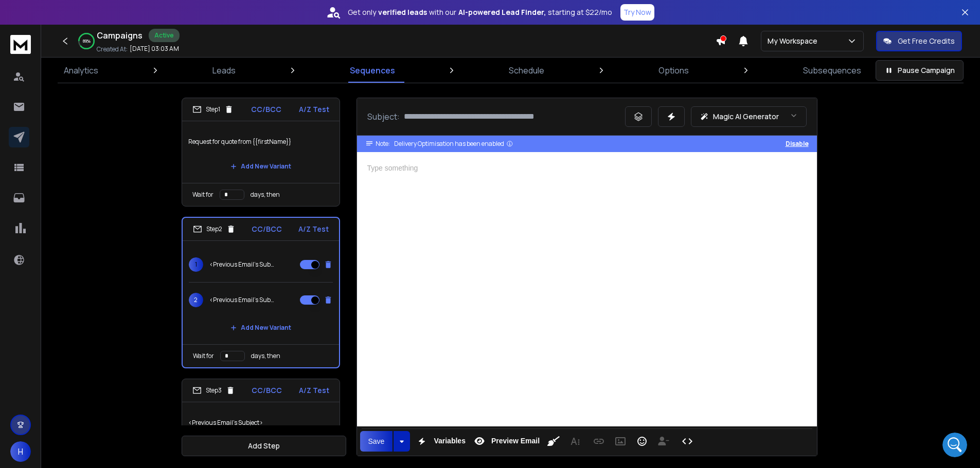
click at [261, 262] on p "<Previous Email's Subject>" at bounding box center [242, 265] width 66 height 8
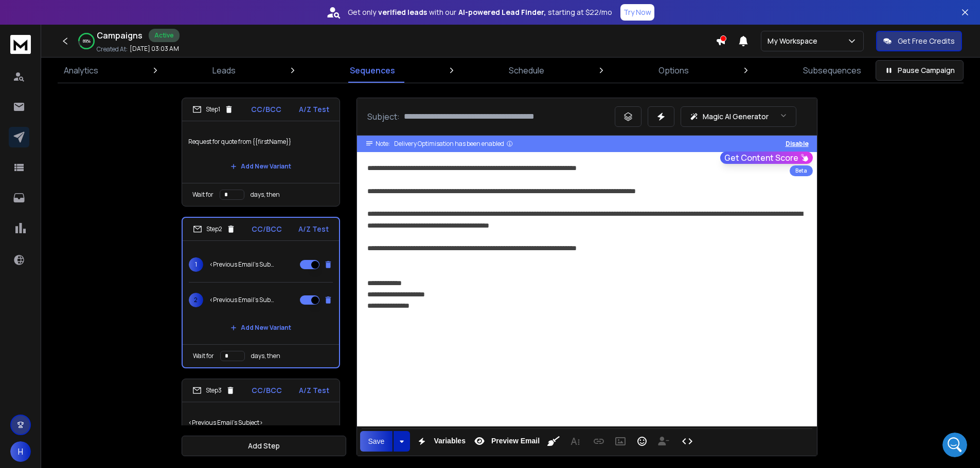
click at [265, 302] on p "<Previous Email's Subject>" at bounding box center [242, 300] width 66 height 8
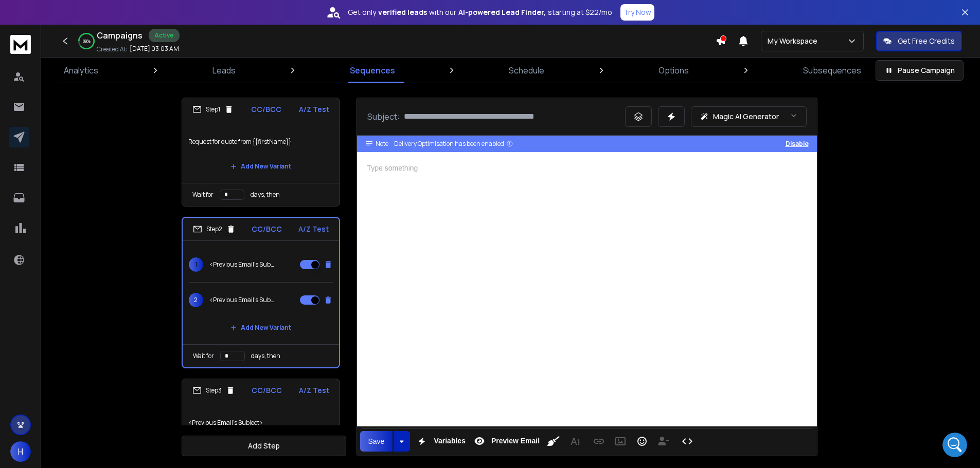
click at [323, 300] on icon at bounding box center [327, 300] width 9 height 9
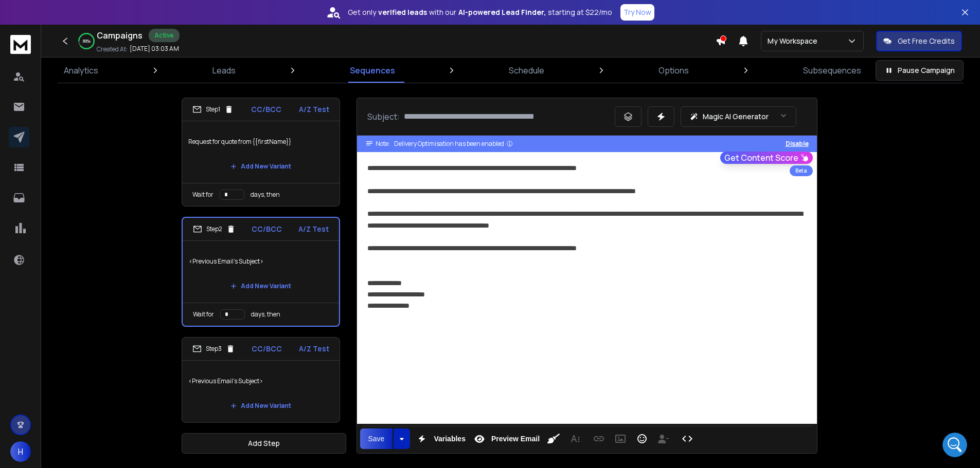
click at [328, 394] on p "<Previous Email's Subject>" at bounding box center [260, 381] width 145 height 29
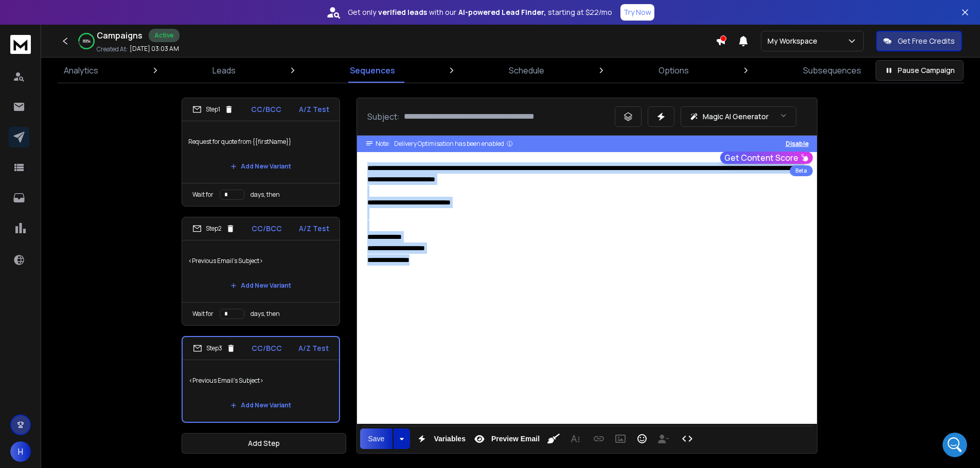
drag, startPoint x: 425, startPoint y: 265, endPoint x: 366, endPoint y: 168, distance: 114.0
click at [366, 168] on div "**********" at bounding box center [587, 288] width 460 height 272
copy div "**********"
click at [557, 287] on div "**********" at bounding box center [587, 288] width 460 height 272
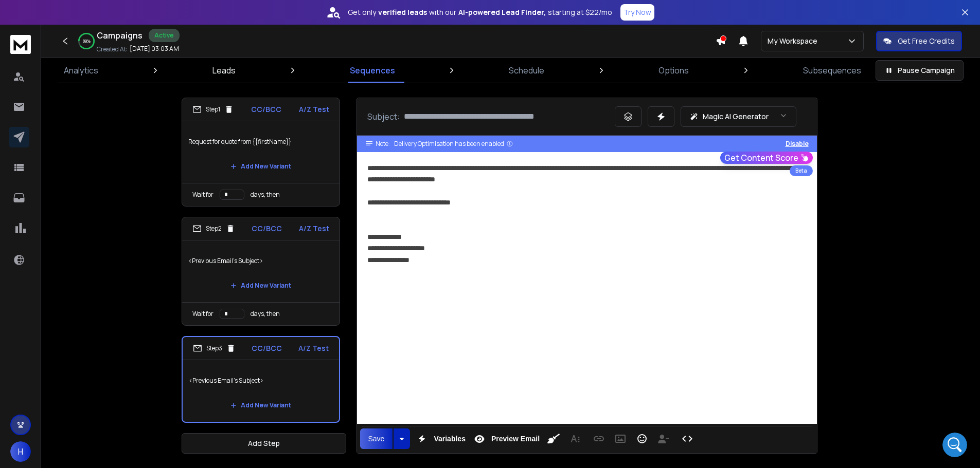
click at [214, 71] on p "Leads" at bounding box center [223, 70] width 23 height 12
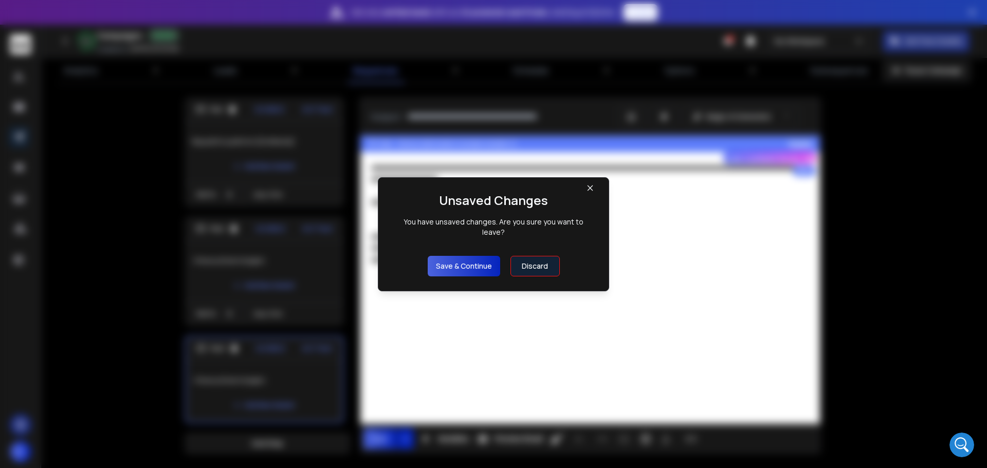
click at [522, 262] on button "Discard" at bounding box center [535, 266] width 49 height 21
